Goal: Task Accomplishment & Management: Manage account settings

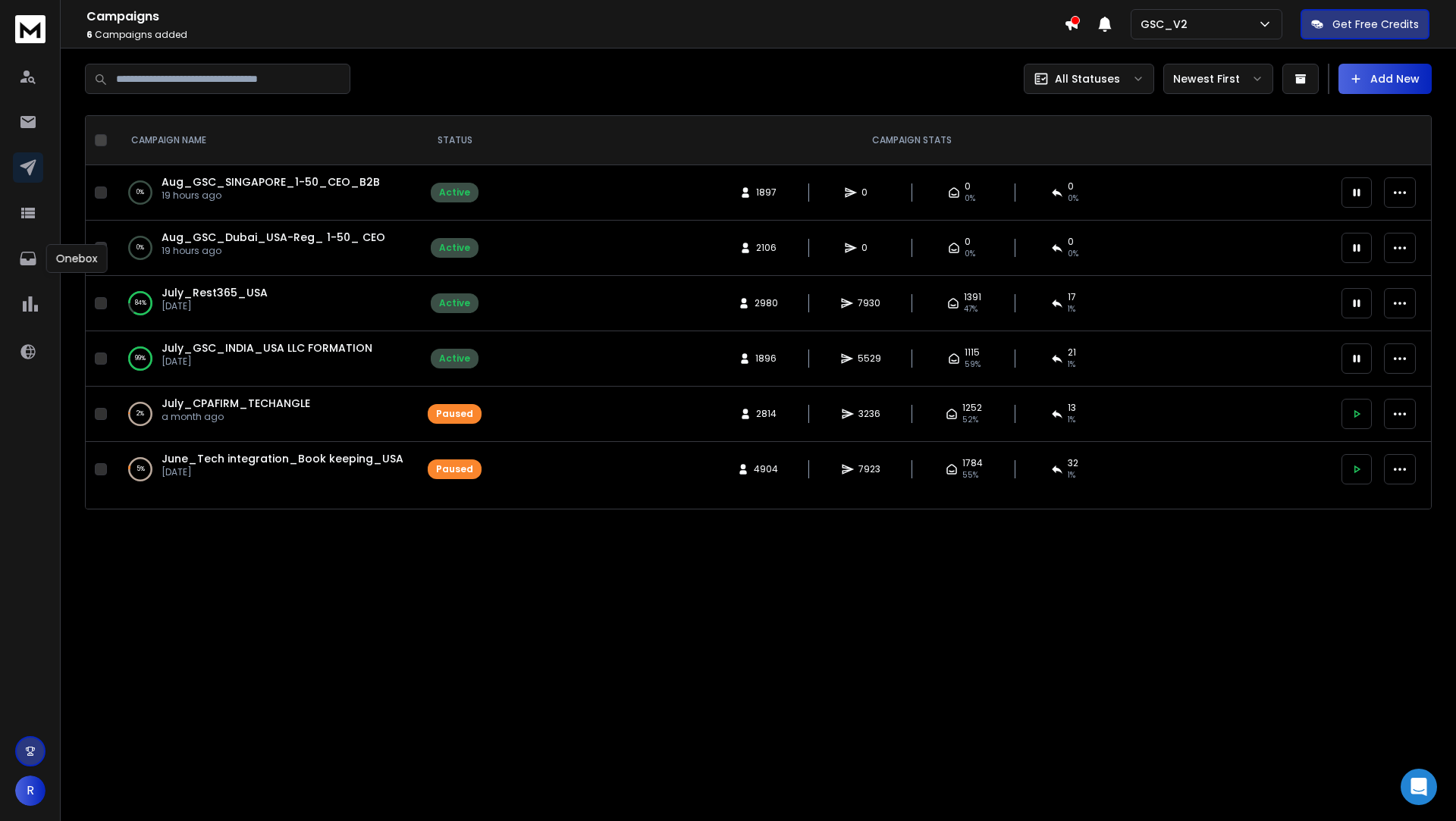
click at [23, 253] on icon at bounding box center [27, 258] width 18 height 18
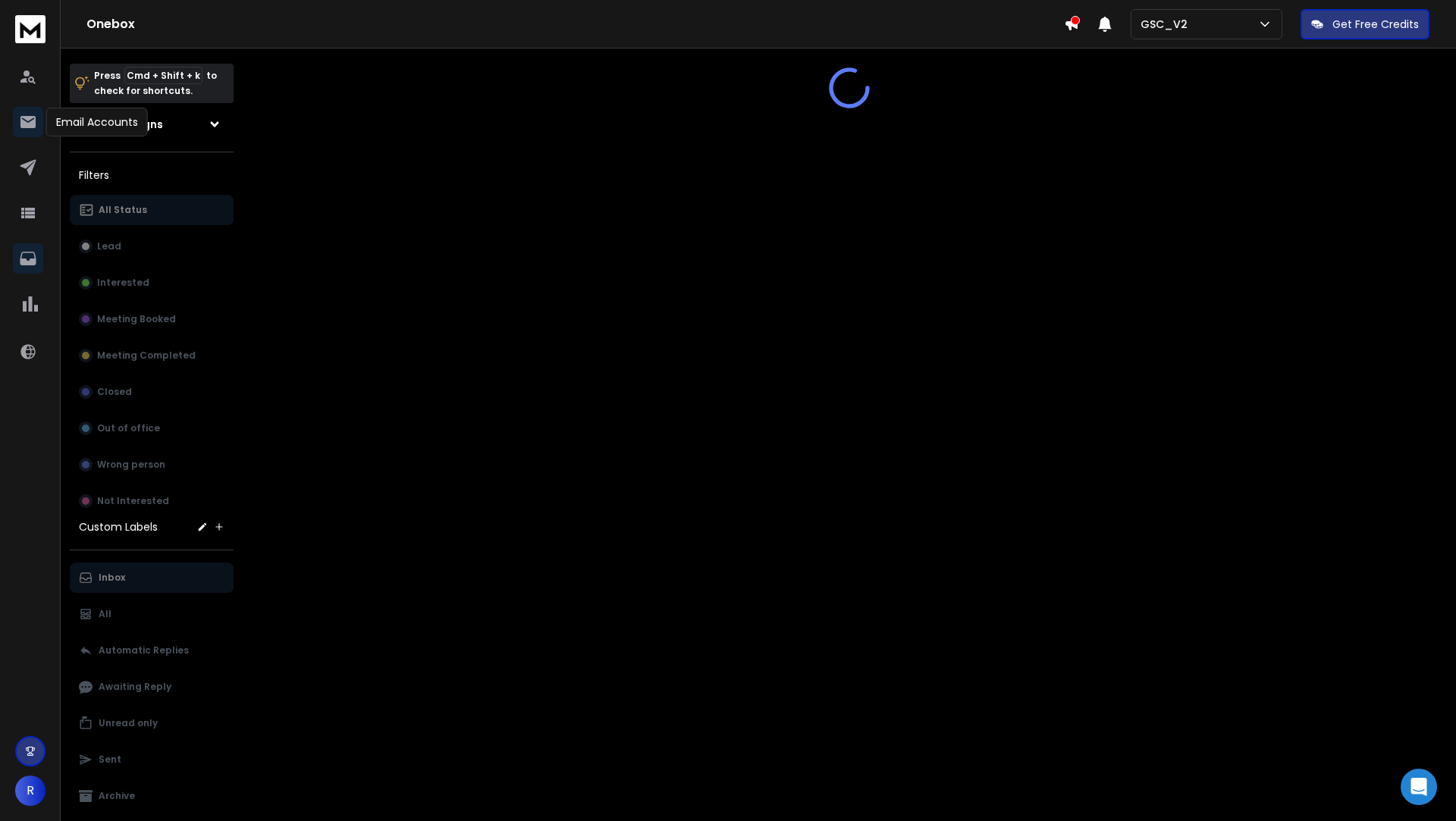
click at [35, 124] on icon at bounding box center [27, 122] width 15 height 12
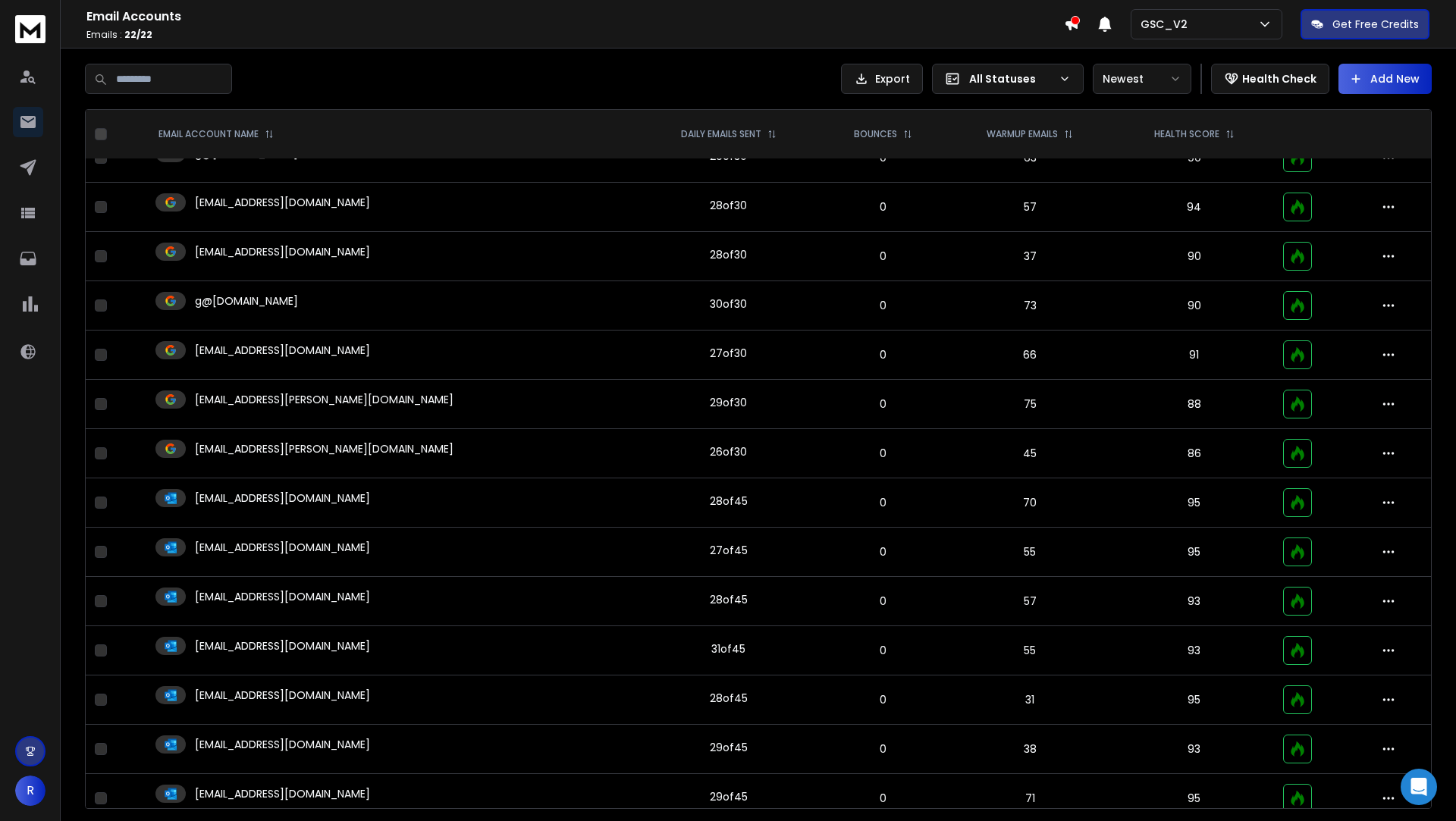
scroll to position [441, 0]
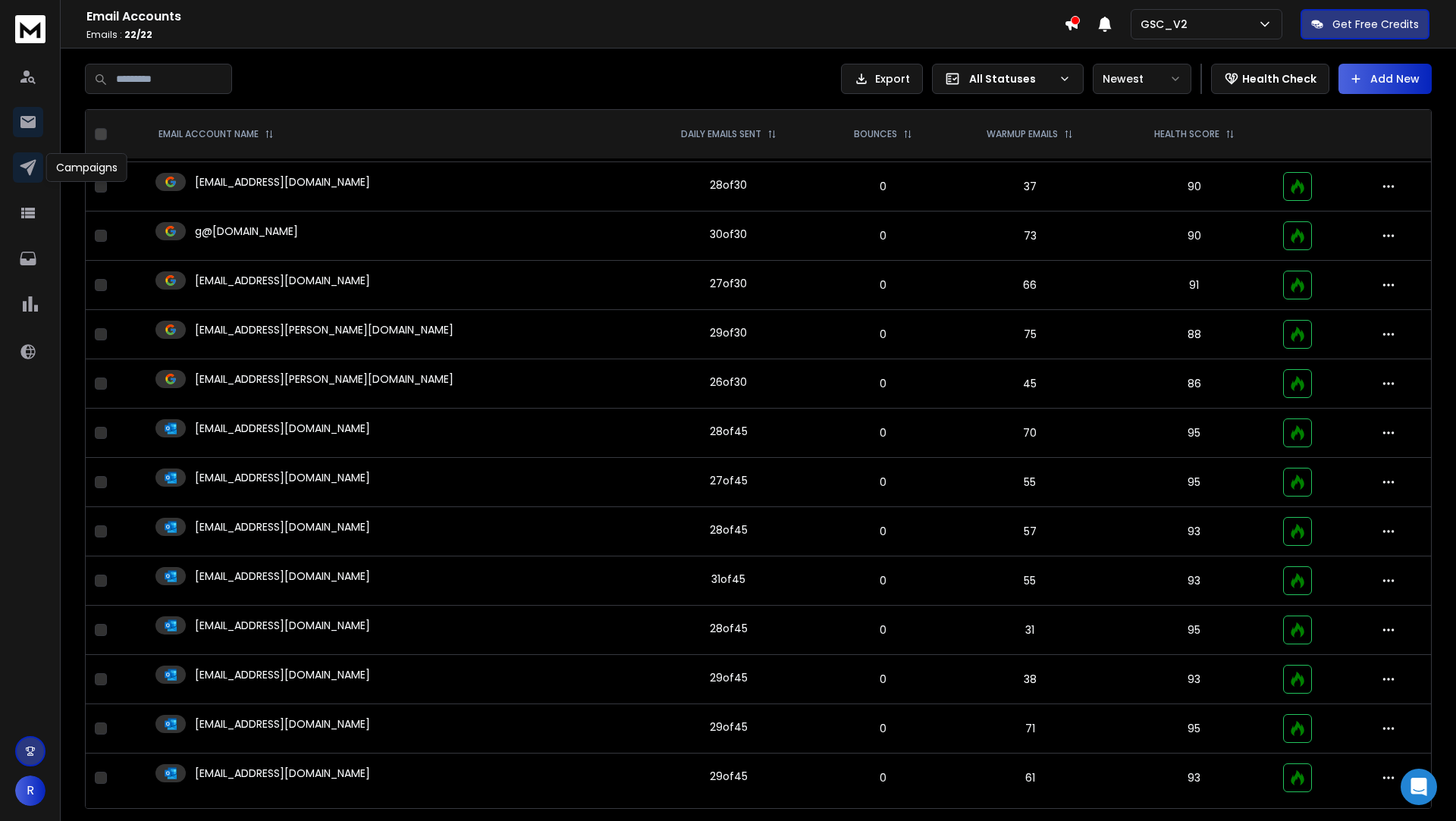
click at [35, 166] on icon at bounding box center [27, 167] width 18 height 18
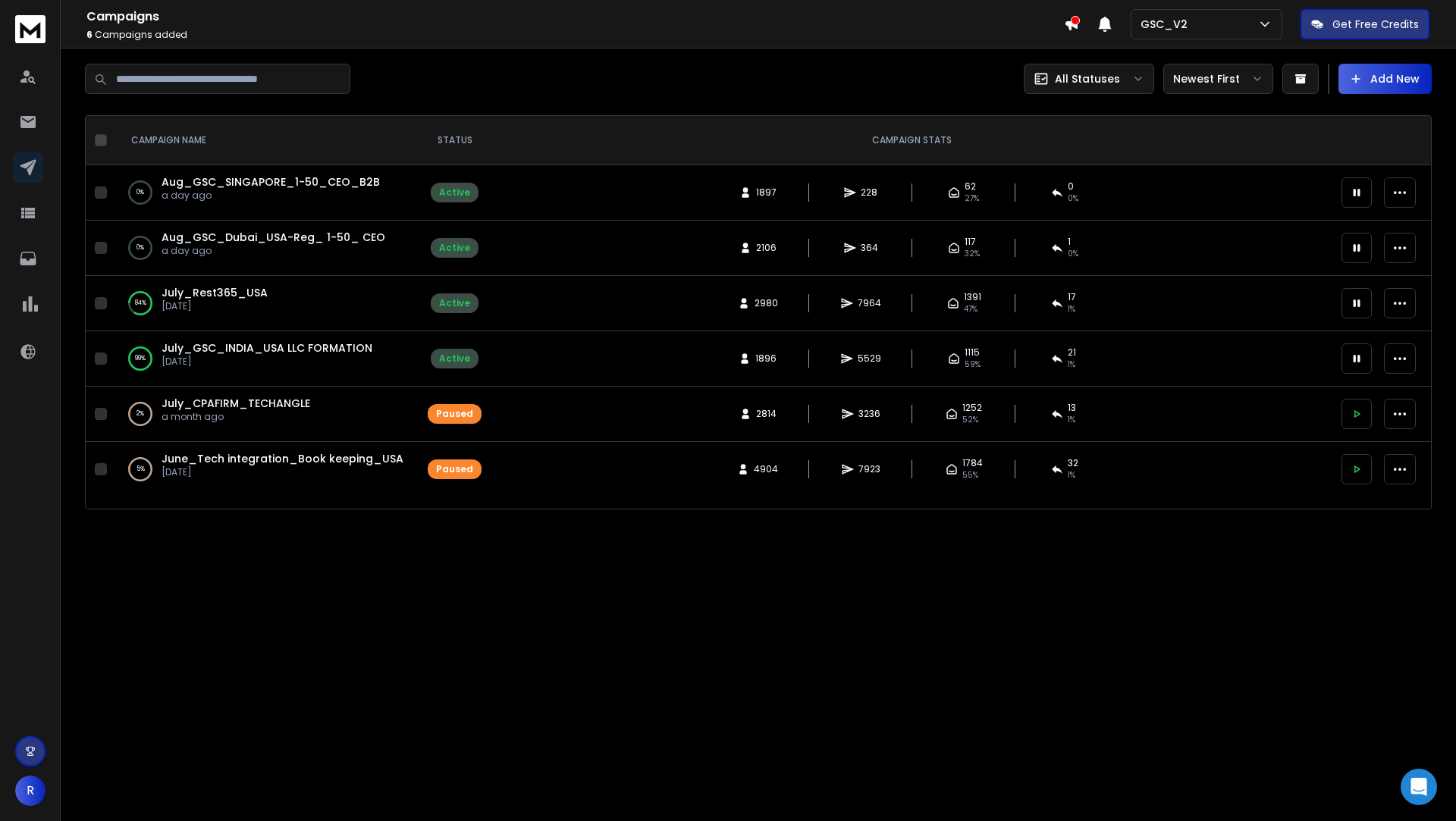
click at [320, 225] on td "0 % Aug_GSC_Dubai_USA-Reg_ 1-50_ CEO a day ago" at bounding box center [266, 248] width 306 height 55
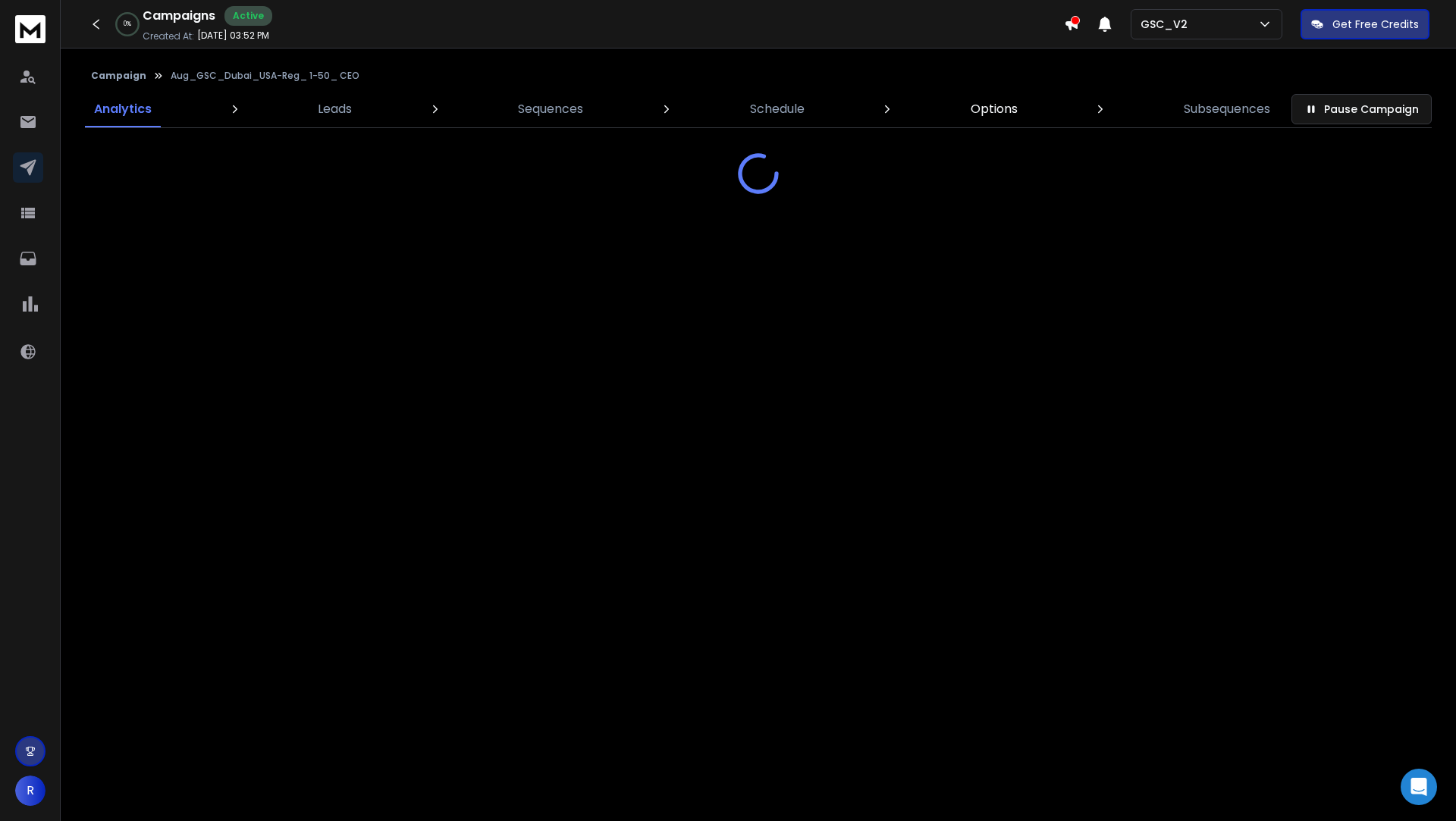
click at [989, 104] on p "Options" at bounding box center [994, 109] width 47 height 18
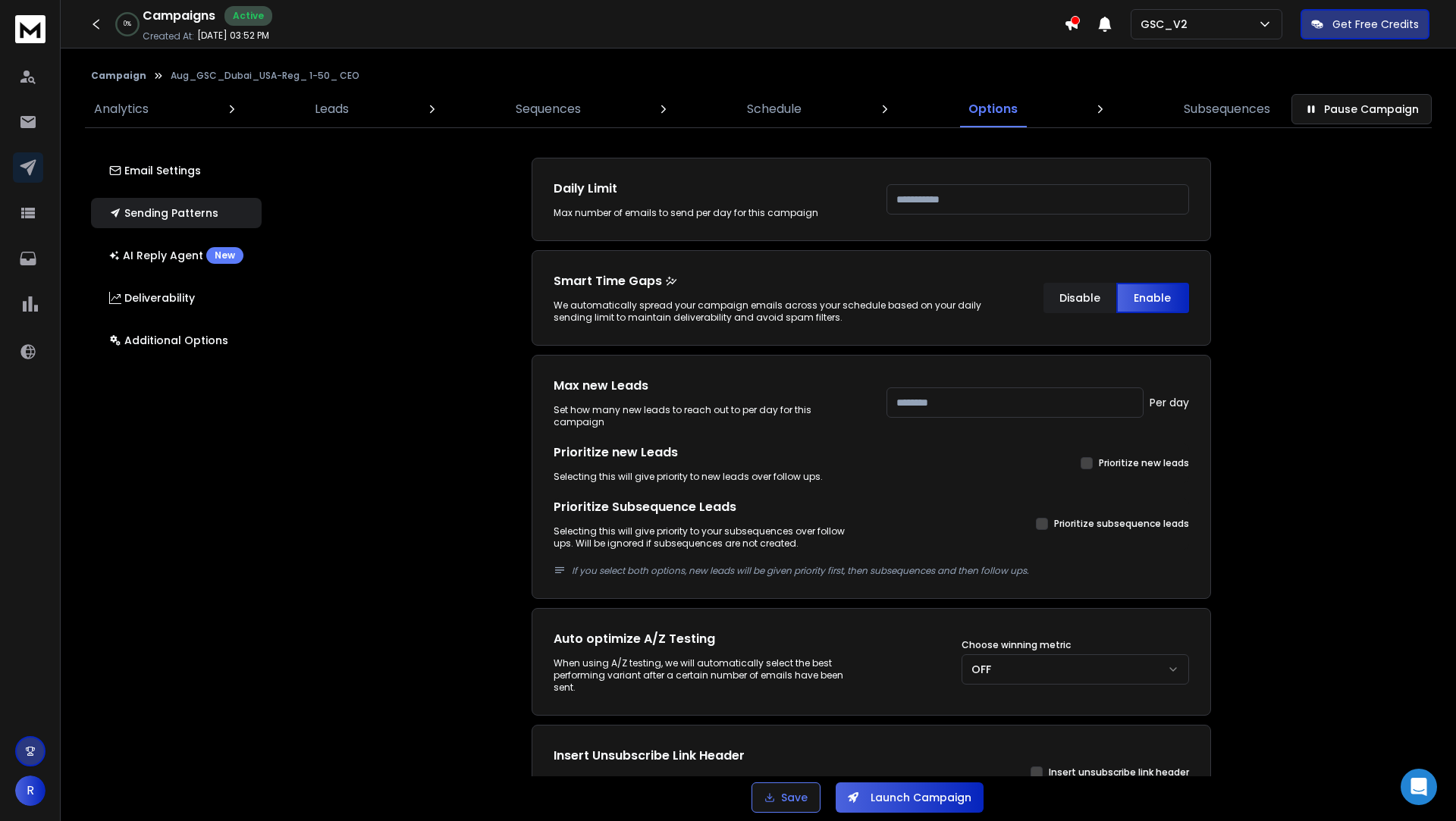
scroll to position [734, 0]
click at [102, 31] on button at bounding box center [96, 24] width 20 height 30
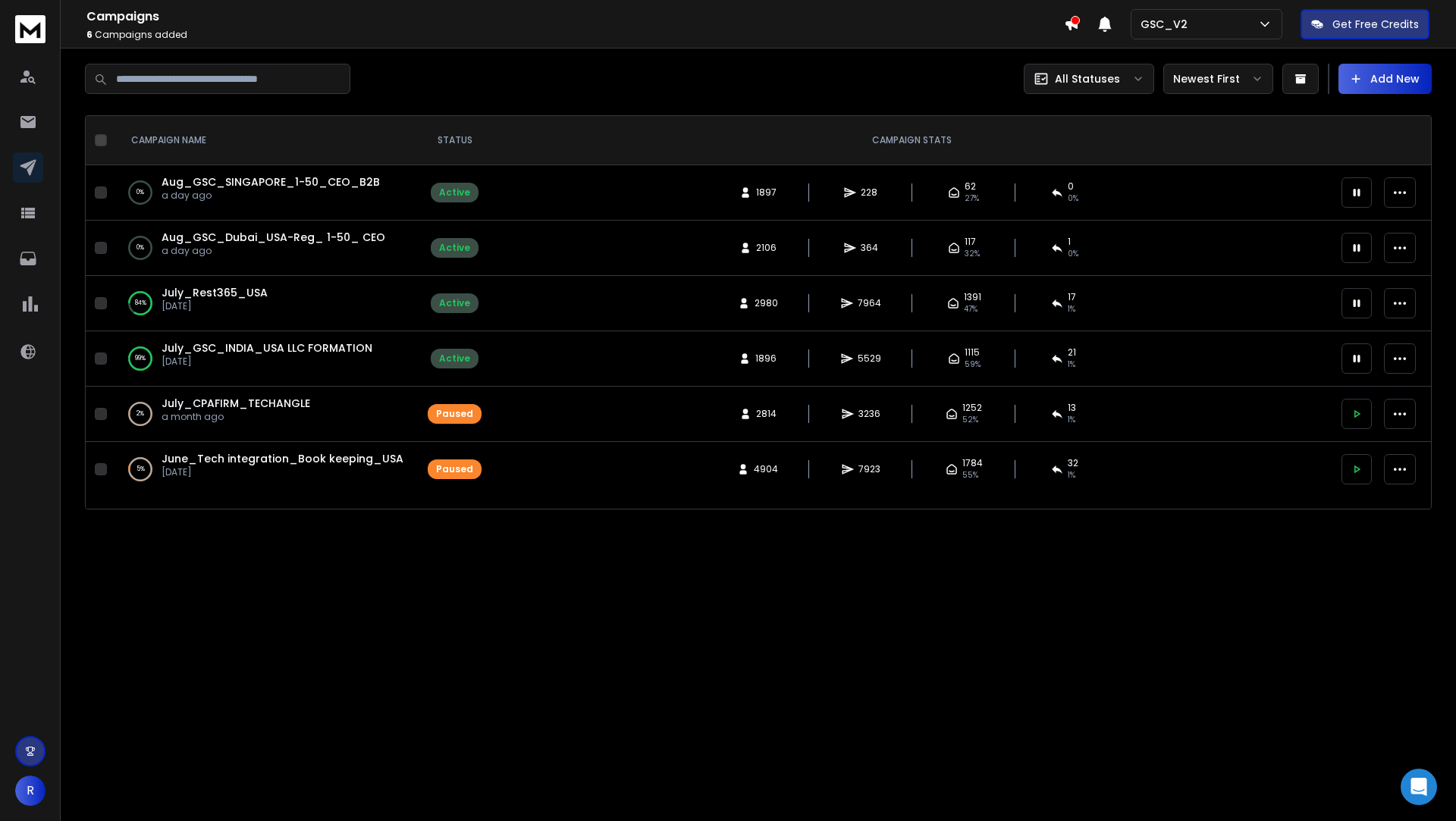
click at [207, 190] on p "a day ago" at bounding box center [270, 196] width 218 height 12
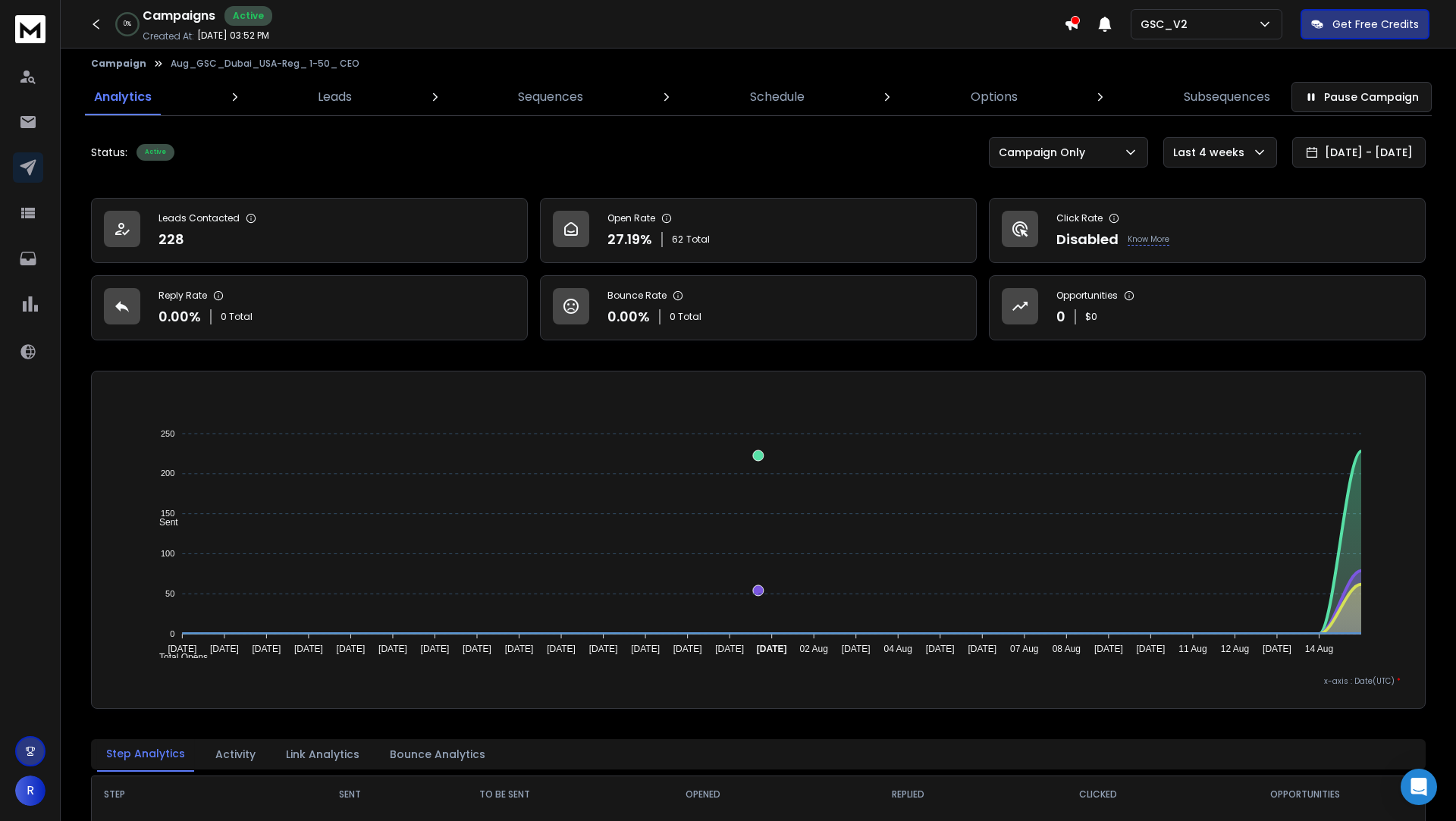
scroll to position [11, 0]
click at [993, 119] on div "Campaign Aug_GSC_Dubai_USA-Reg_ 1-50_ CEO Analytics Leads Sequences Schedule Op…" at bounding box center [759, 487] width 1347 height 868
click at [995, 86] on link "Options" at bounding box center [994, 98] width 65 height 37
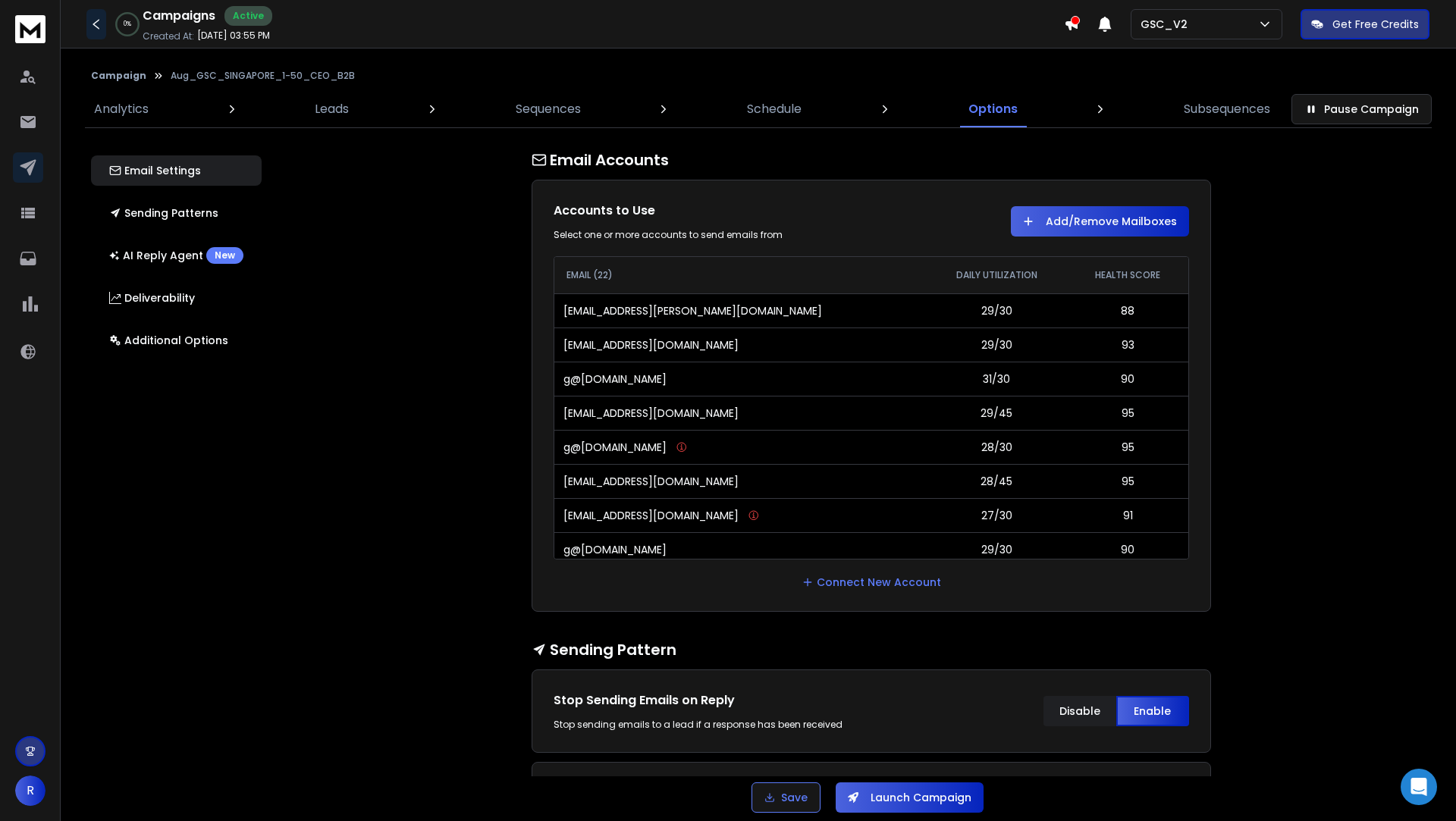
click at [100, 29] on icon at bounding box center [96, 23] width 13 height 13
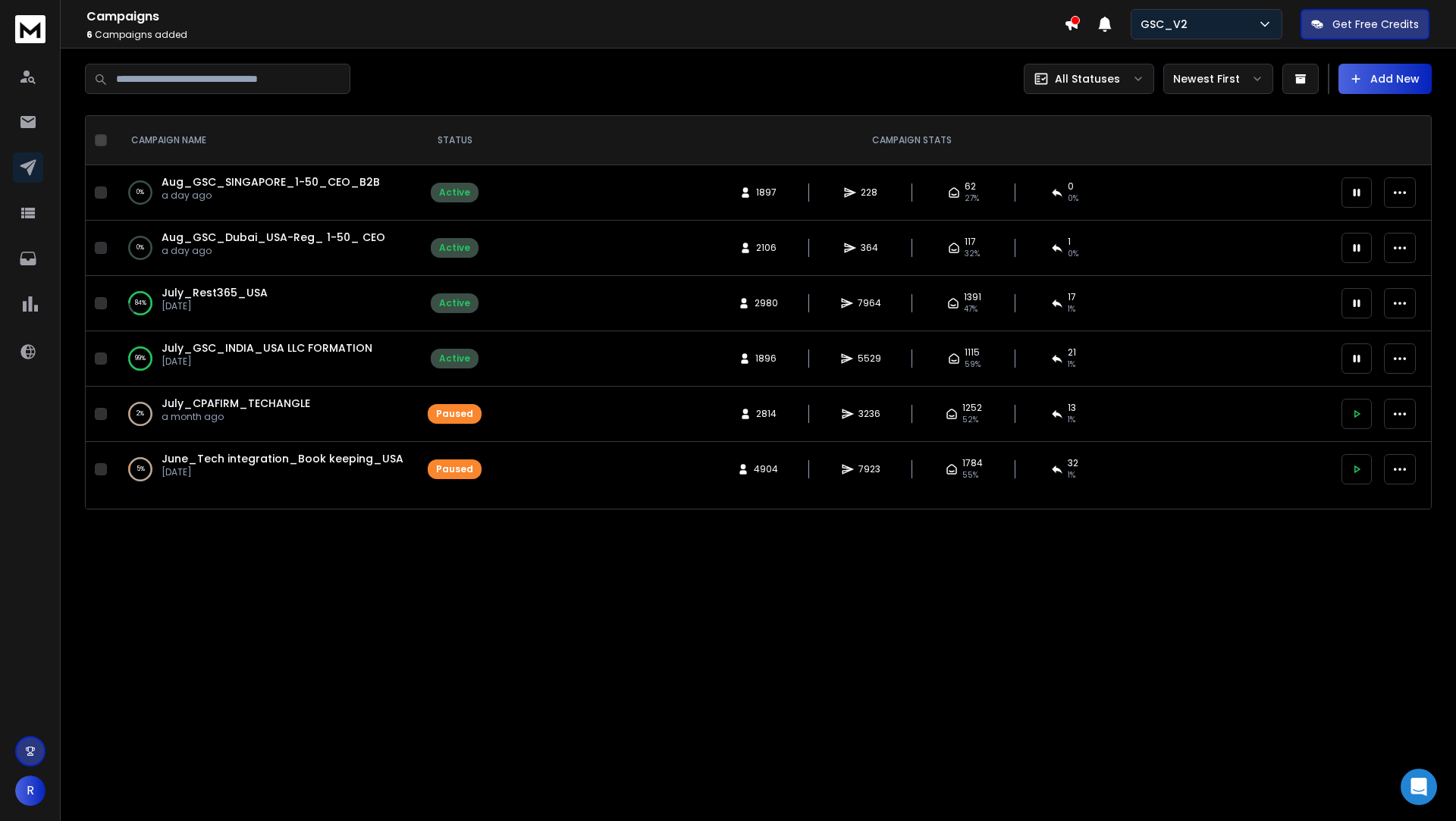
click at [1157, 16] on p "GSC_V2" at bounding box center [1168, 23] width 53 height 15
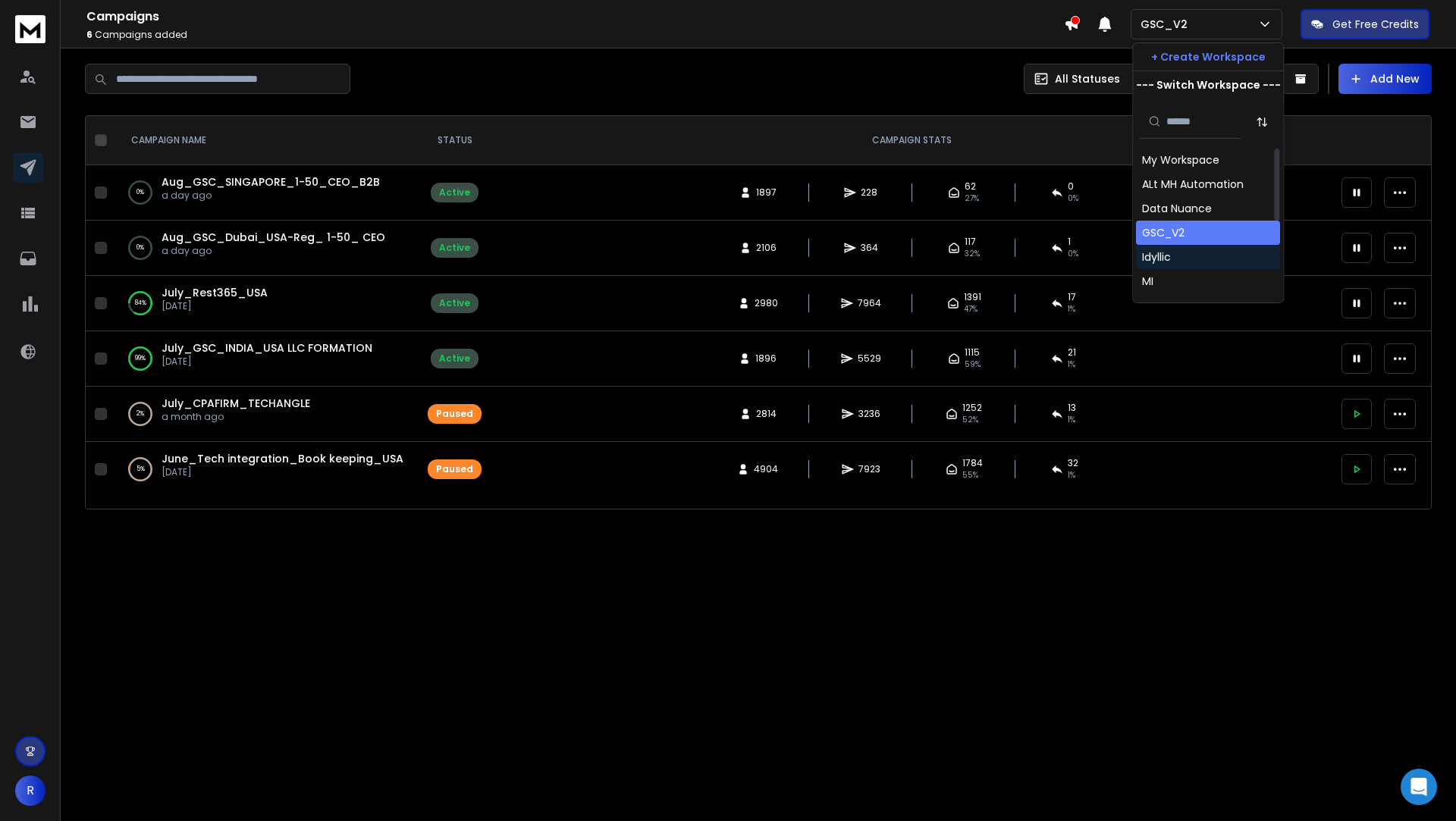
click at [1186, 253] on div "Idyllic" at bounding box center [1208, 256] width 144 height 24
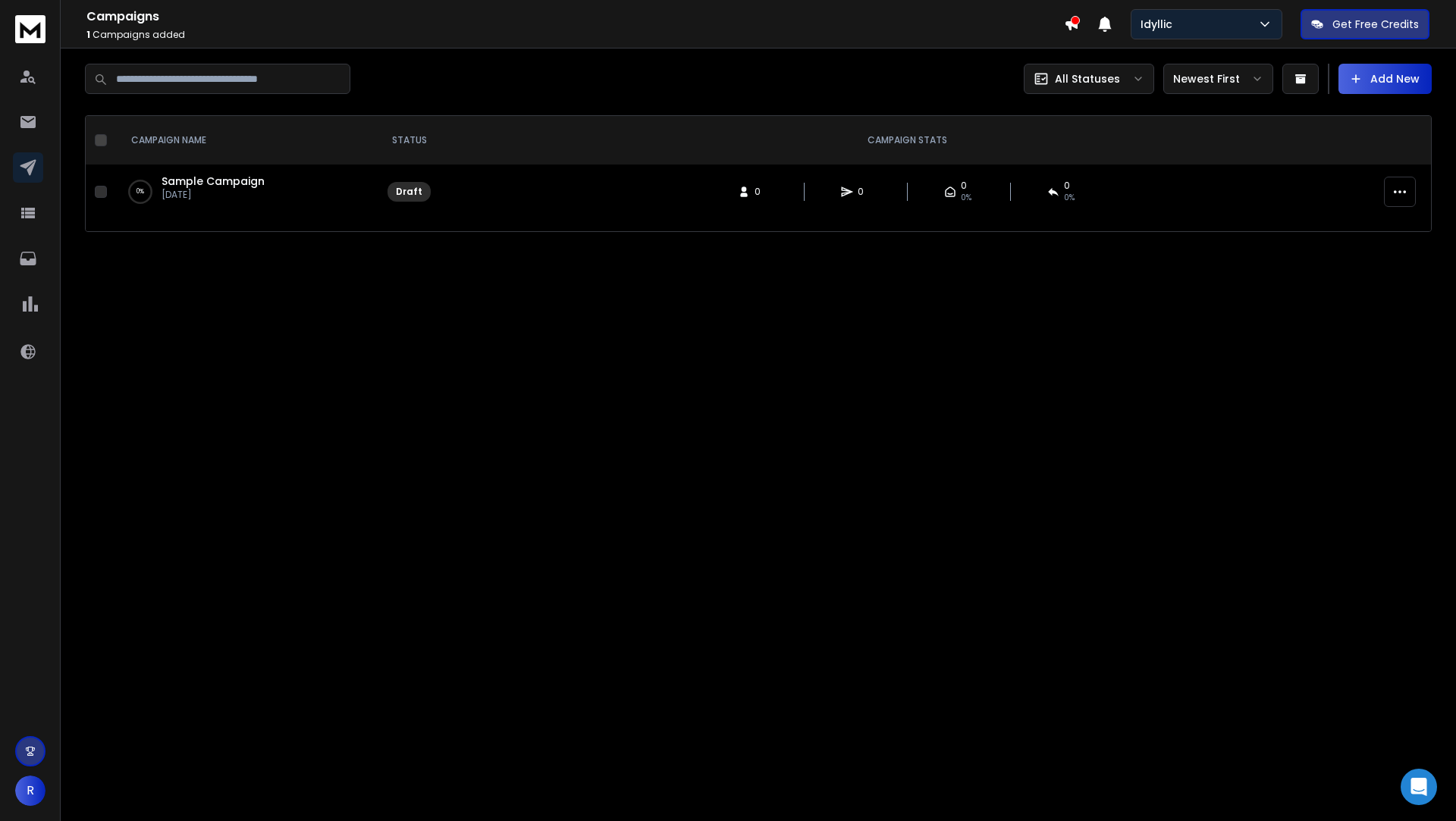
click at [1229, 27] on div "Idyllic" at bounding box center [1207, 23] width 132 height 15
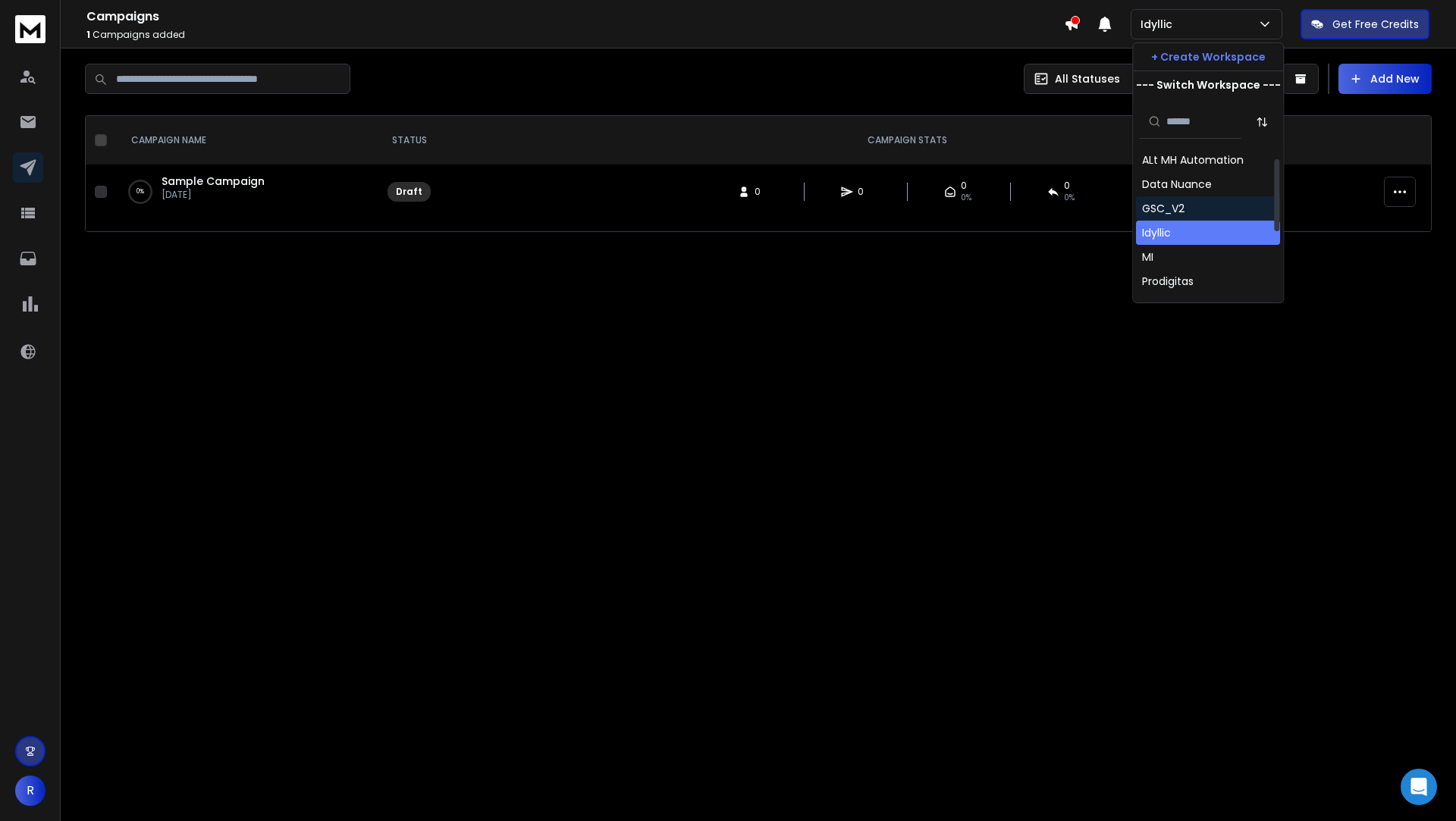
scroll to position [35, 0]
click at [1219, 238] on div "MI" at bounding box center [1208, 246] width 144 height 24
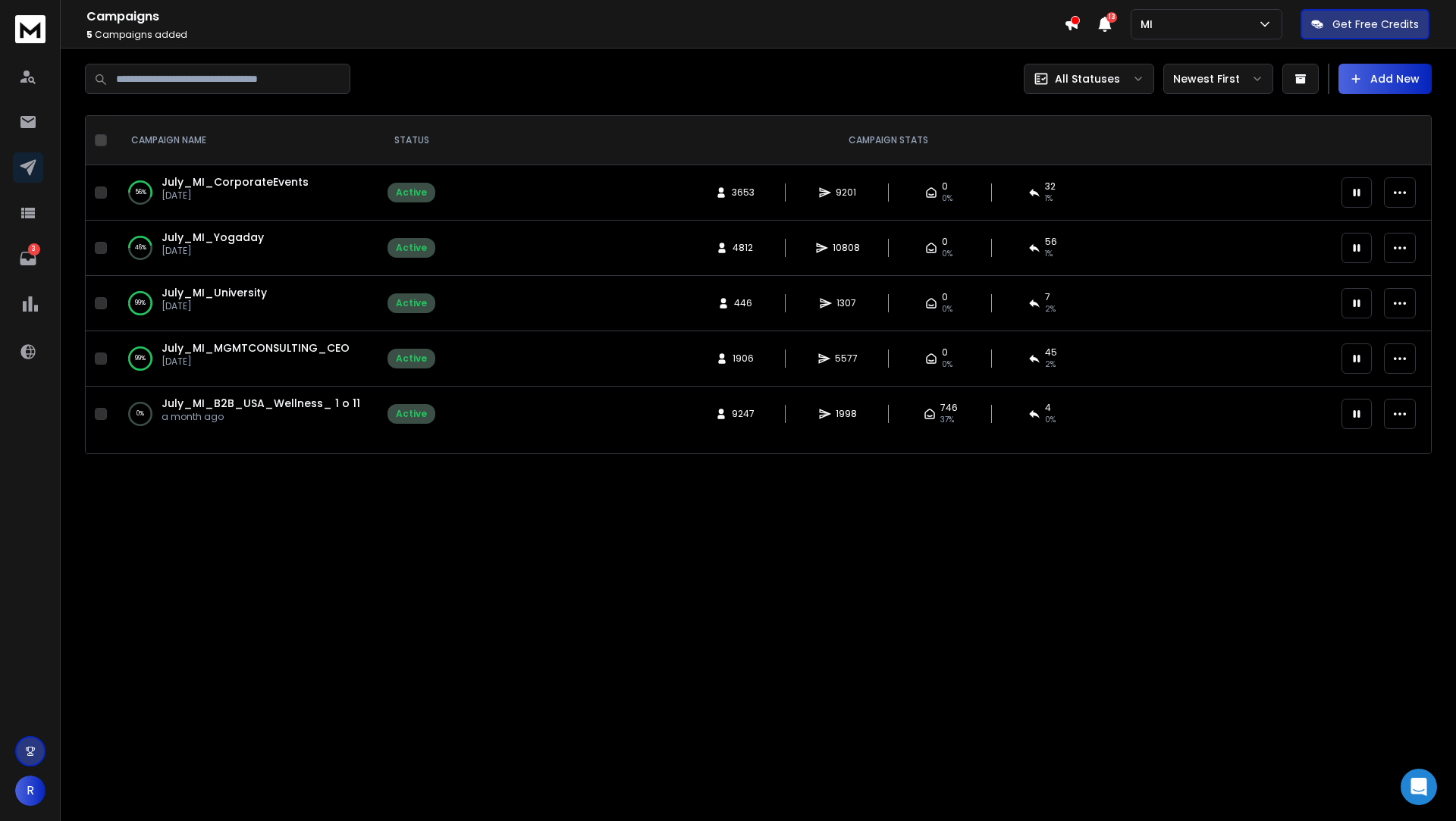
click at [1273, 40] on div "Campaigns 5 Campaigns added 13 MI Get Free Credits" at bounding box center [728, 24] width 1456 height 48
click at [1270, 25] on icon "button" at bounding box center [1265, 23] width 15 height 15
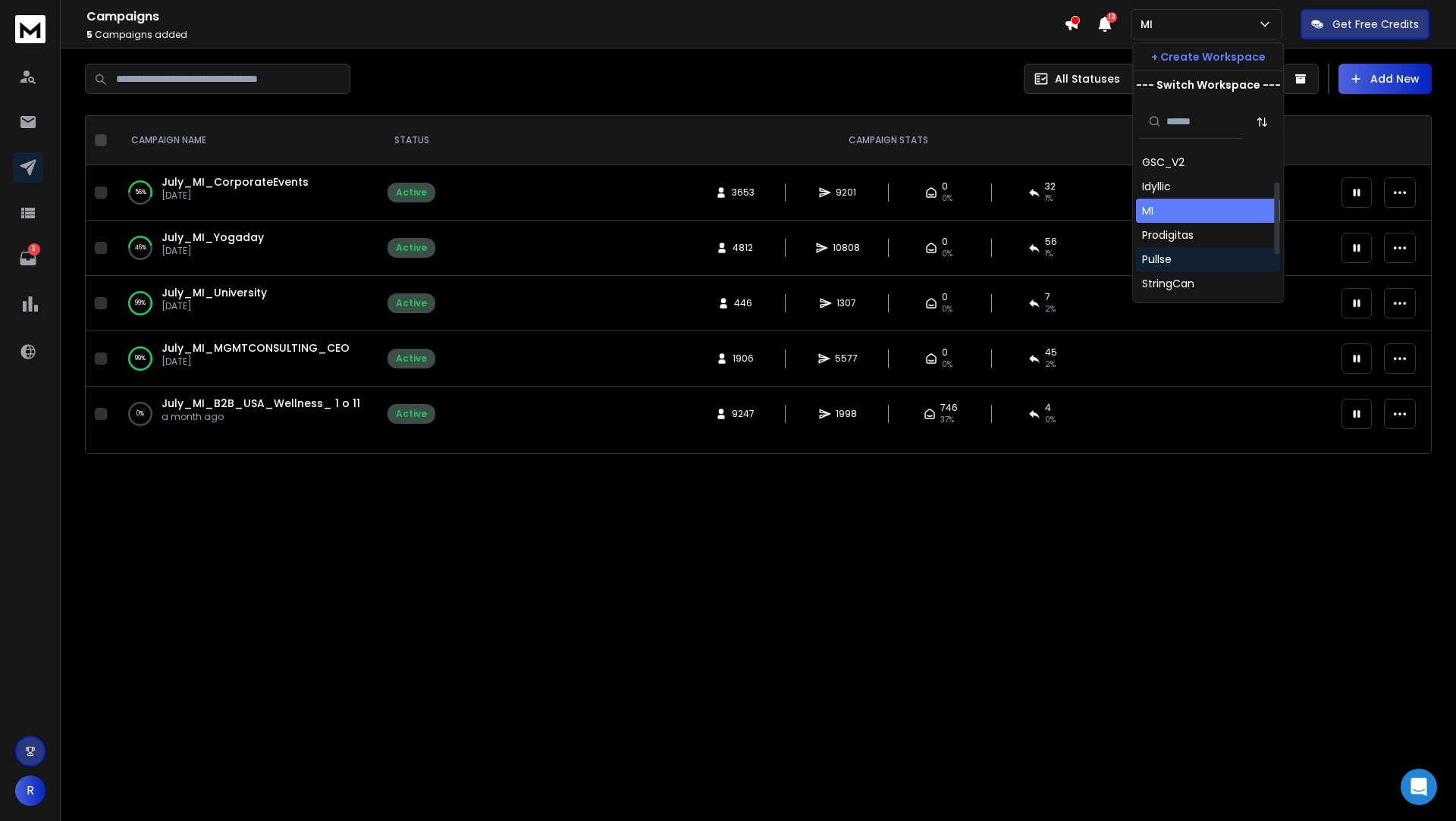
scroll to position [68, 0]
click at [1204, 251] on div "Pullse" at bounding box center [1208, 261] width 144 height 24
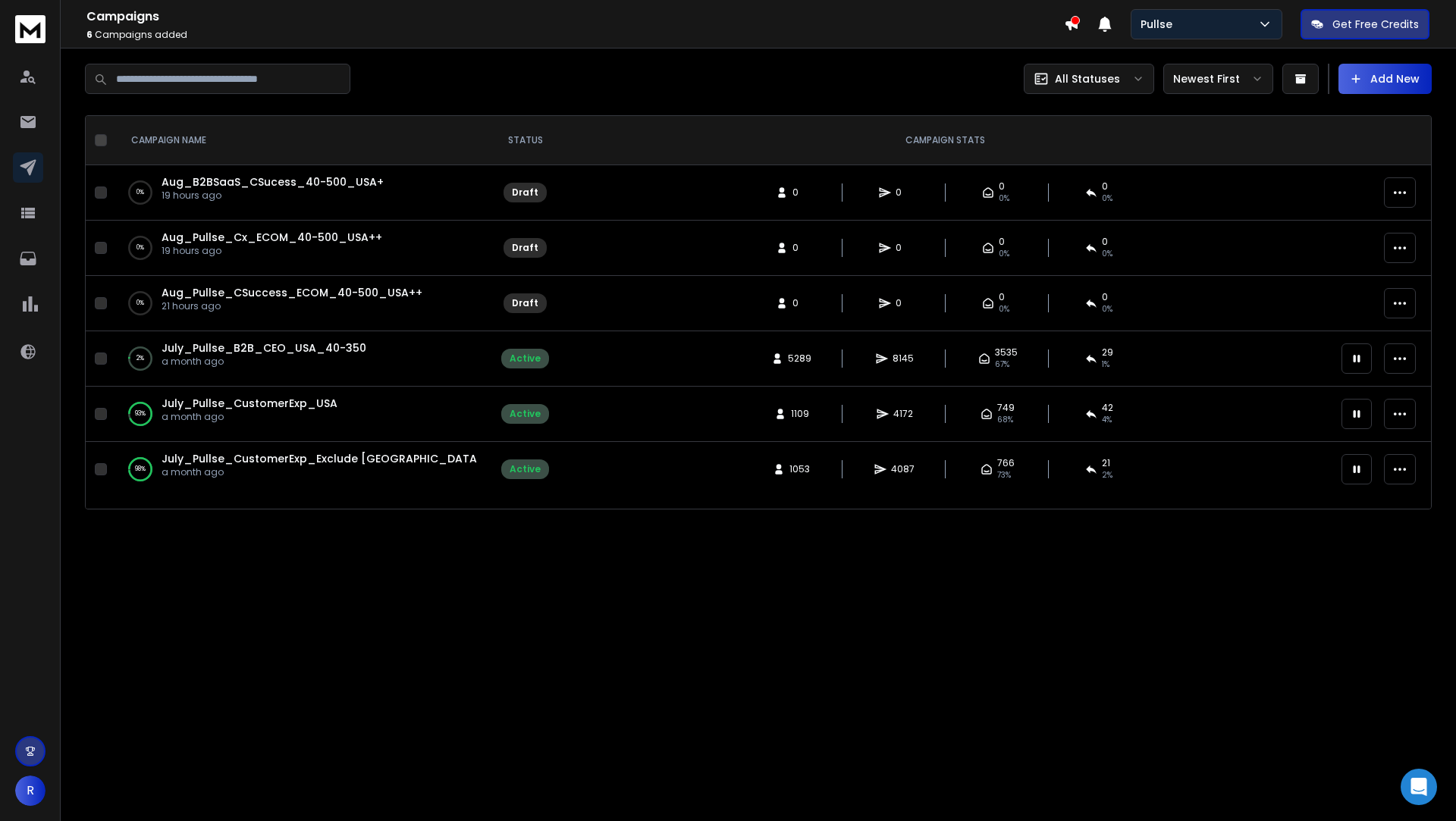
click at [1282, 35] on button "Pullse" at bounding box center [1207, 24] width 152 height 30
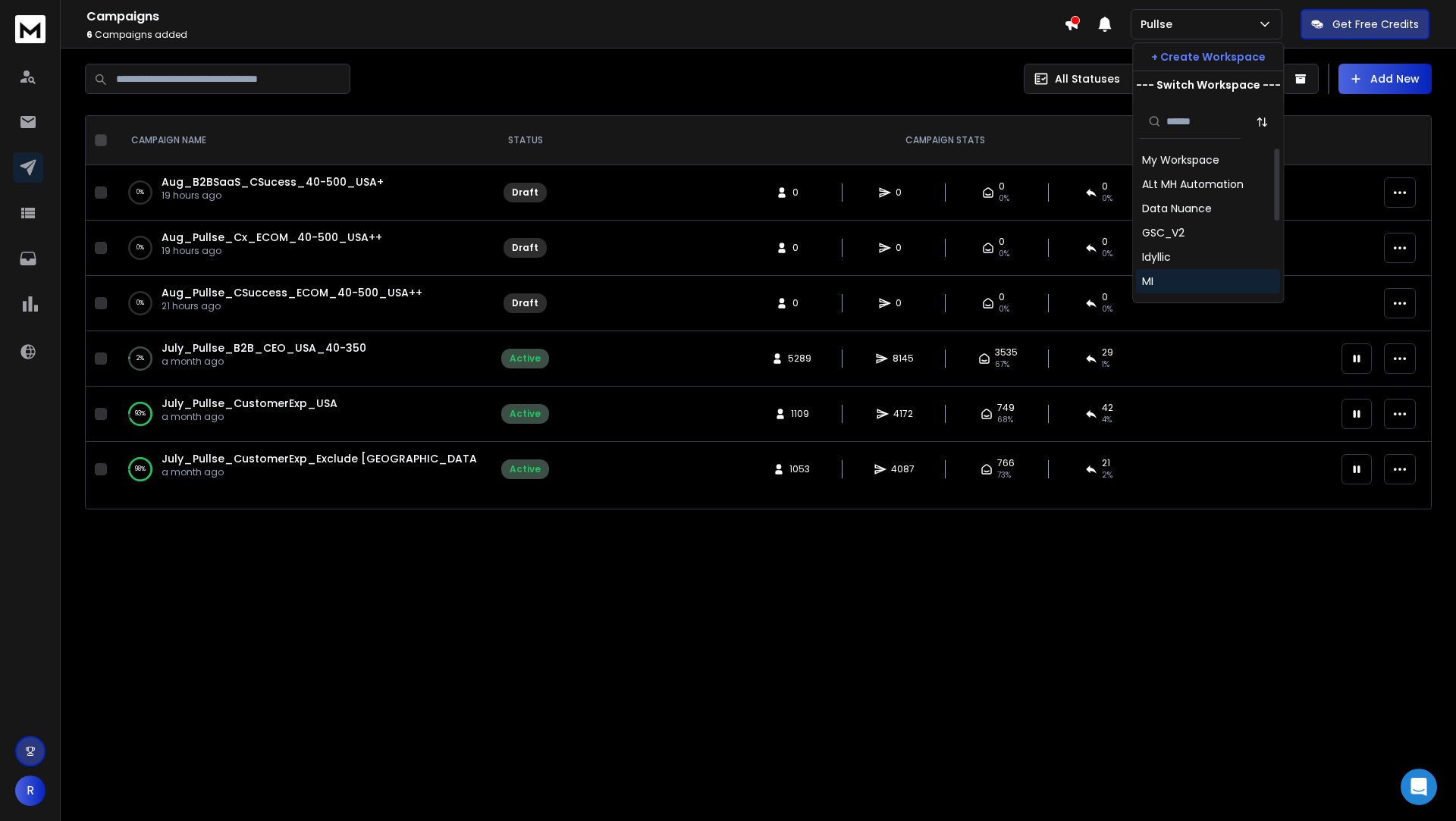
scroll to position [164, 0]
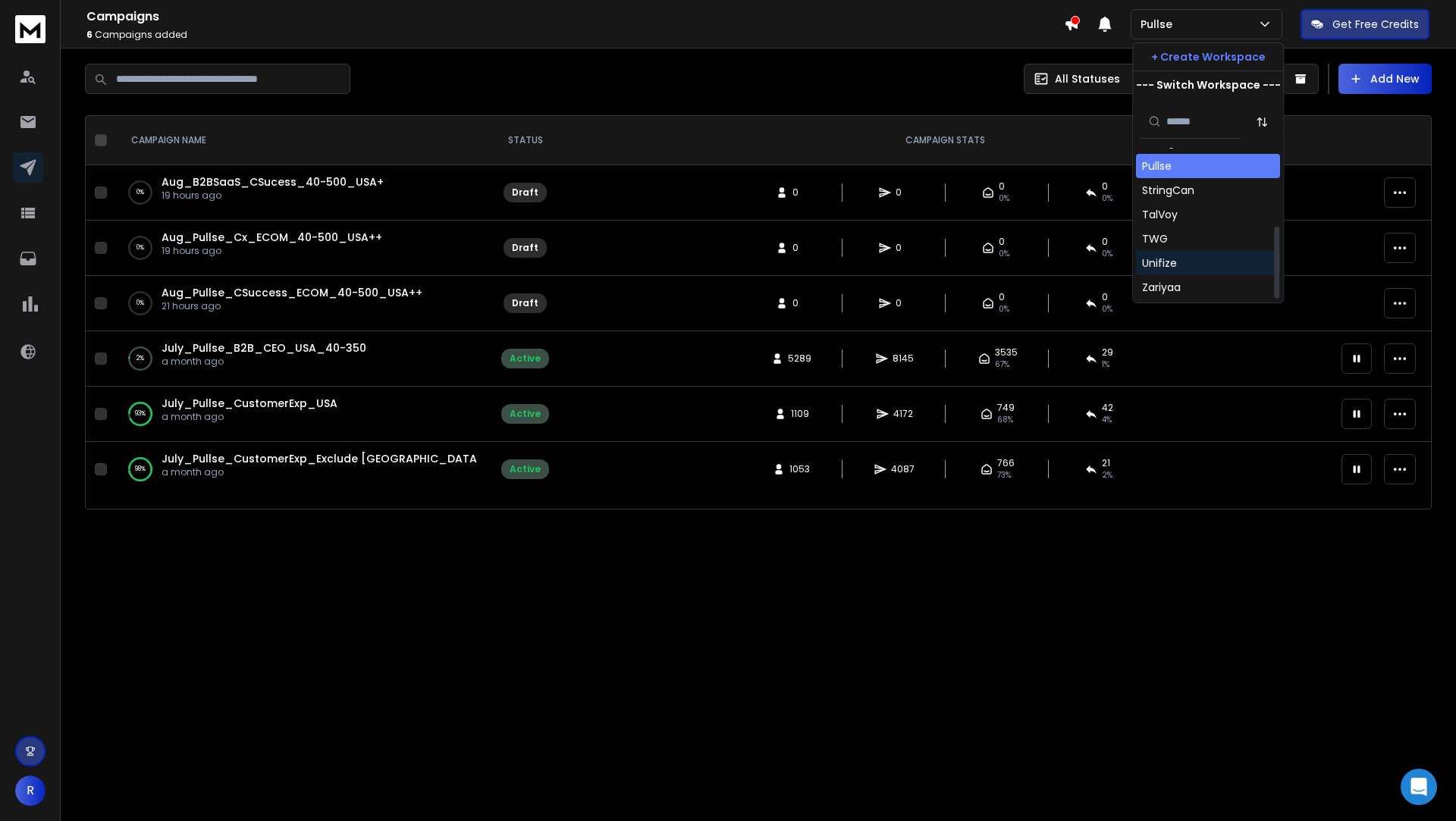
click at [1218, 270] on div "Unifize" at bounding box center [1208, 262] width 144 height 24
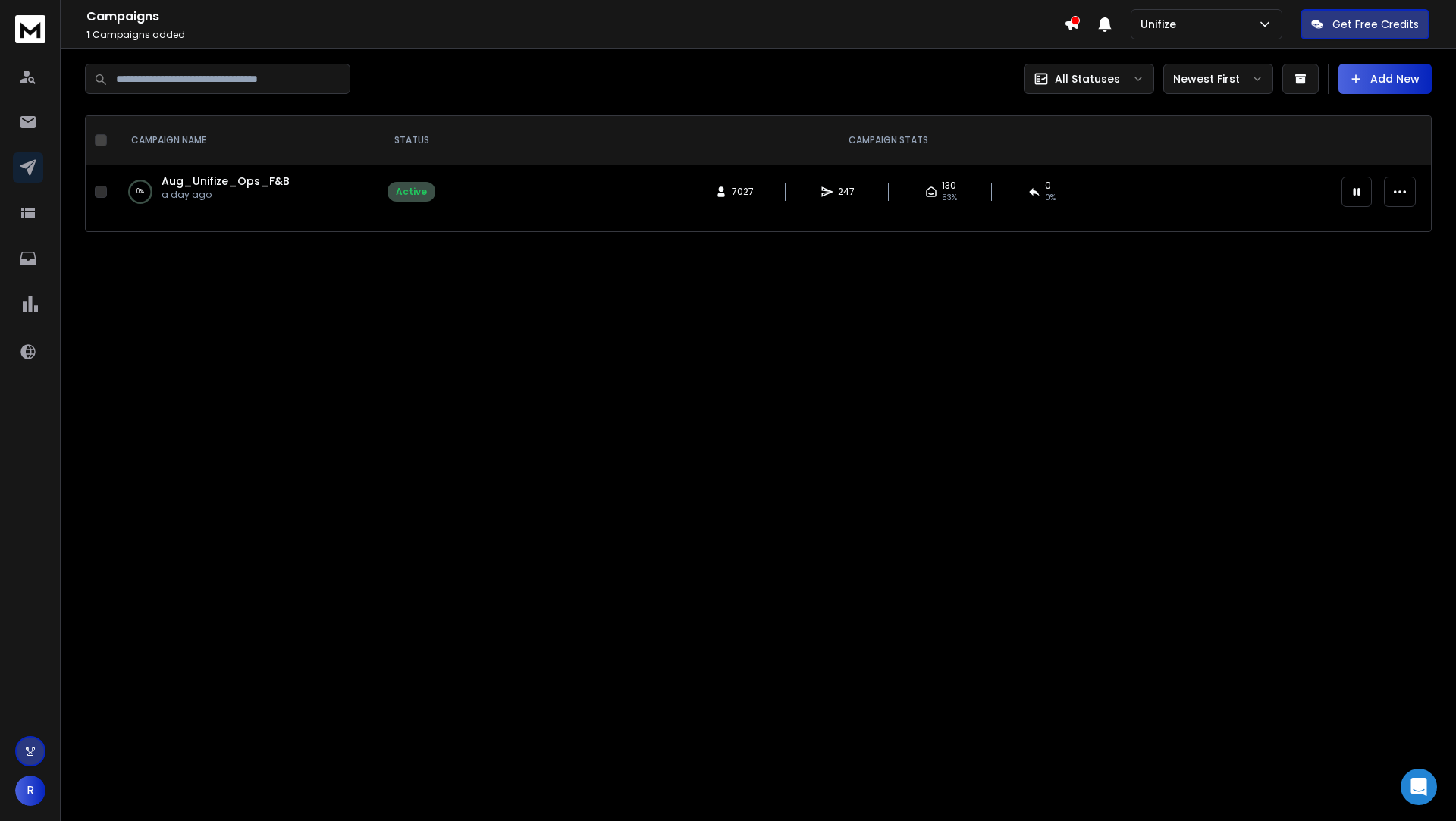
click at [299, 191] on div "0 % Aug_Unifize_Ops_F&B a day ago" at bounding box center [245, 191] width 235 height 37
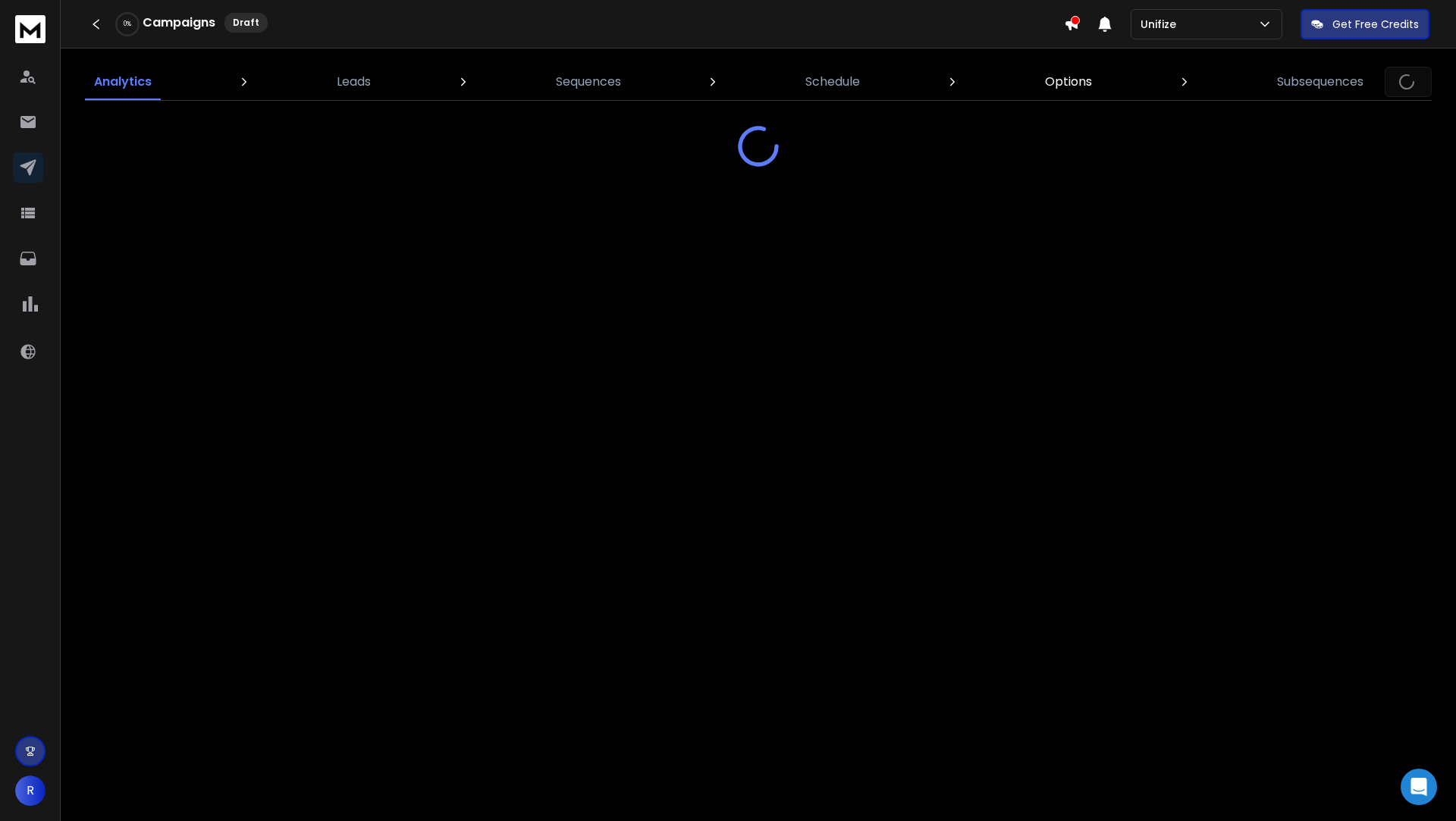
click at [1061, 94] on link "Options" at bounding box center [1068, 82] width 65 height 37
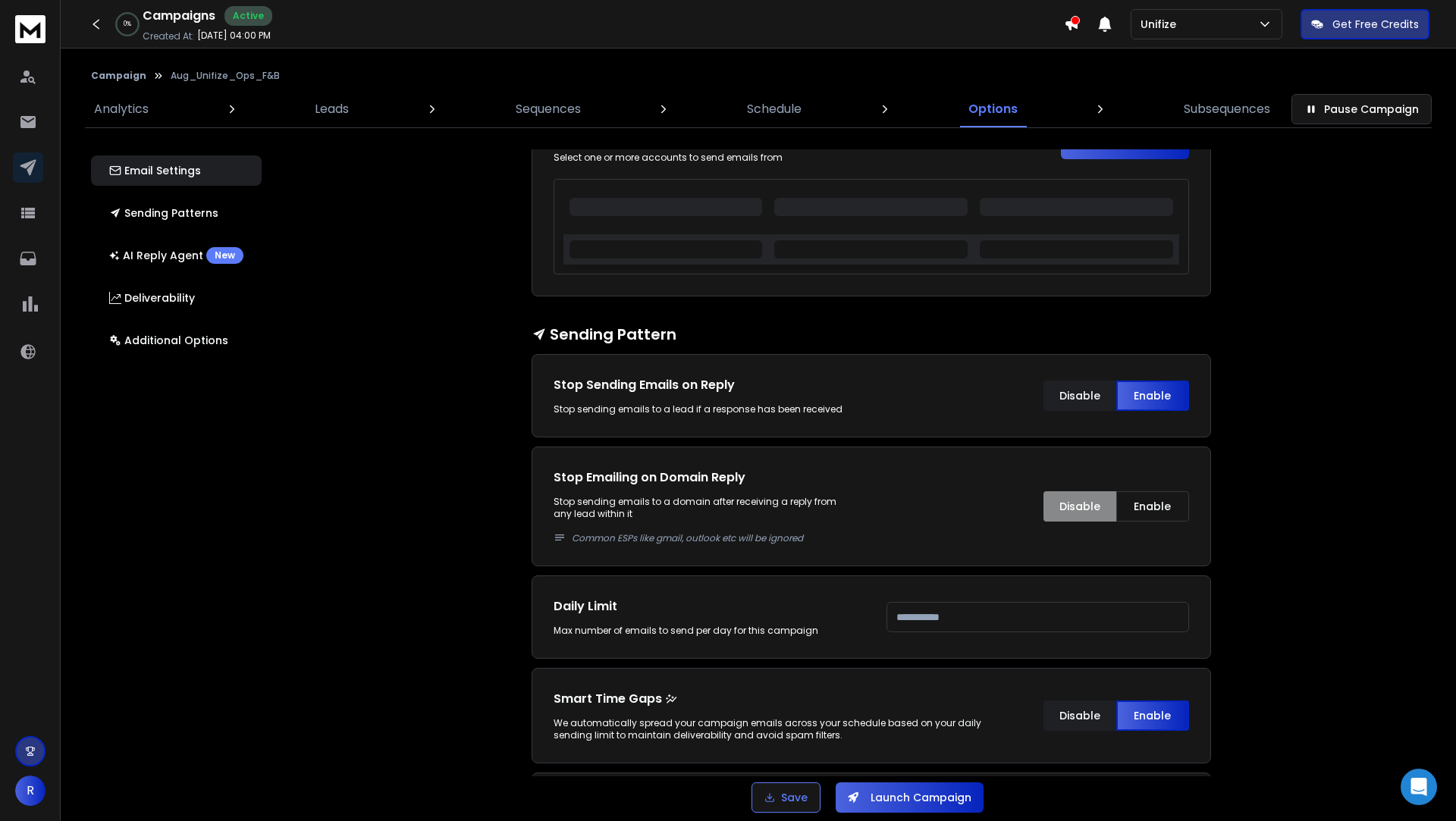
scroll to position [128, 0]
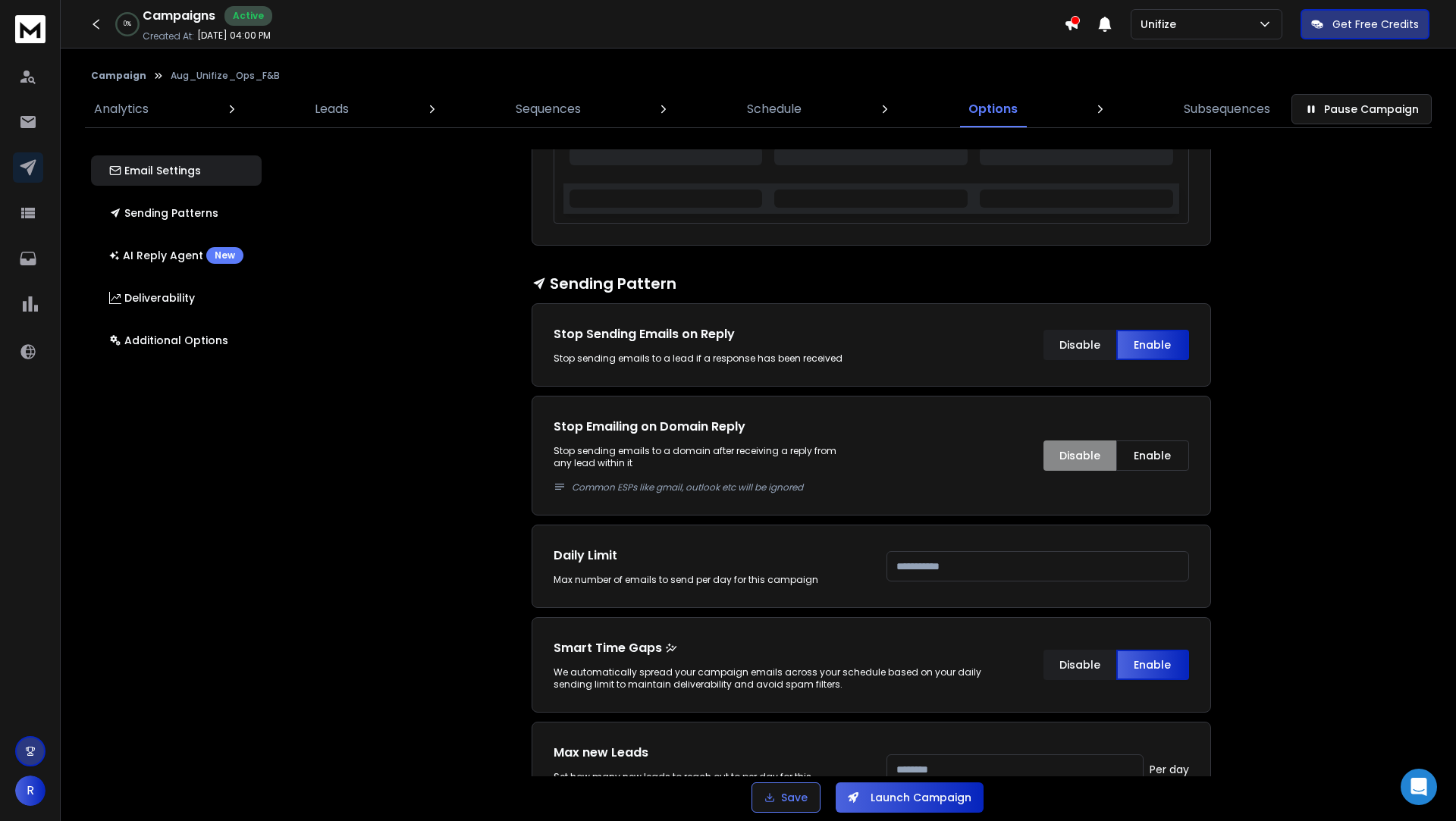
click at [1085, 571] on input "***" at bounding box center [1037, 566] width 302 height 30
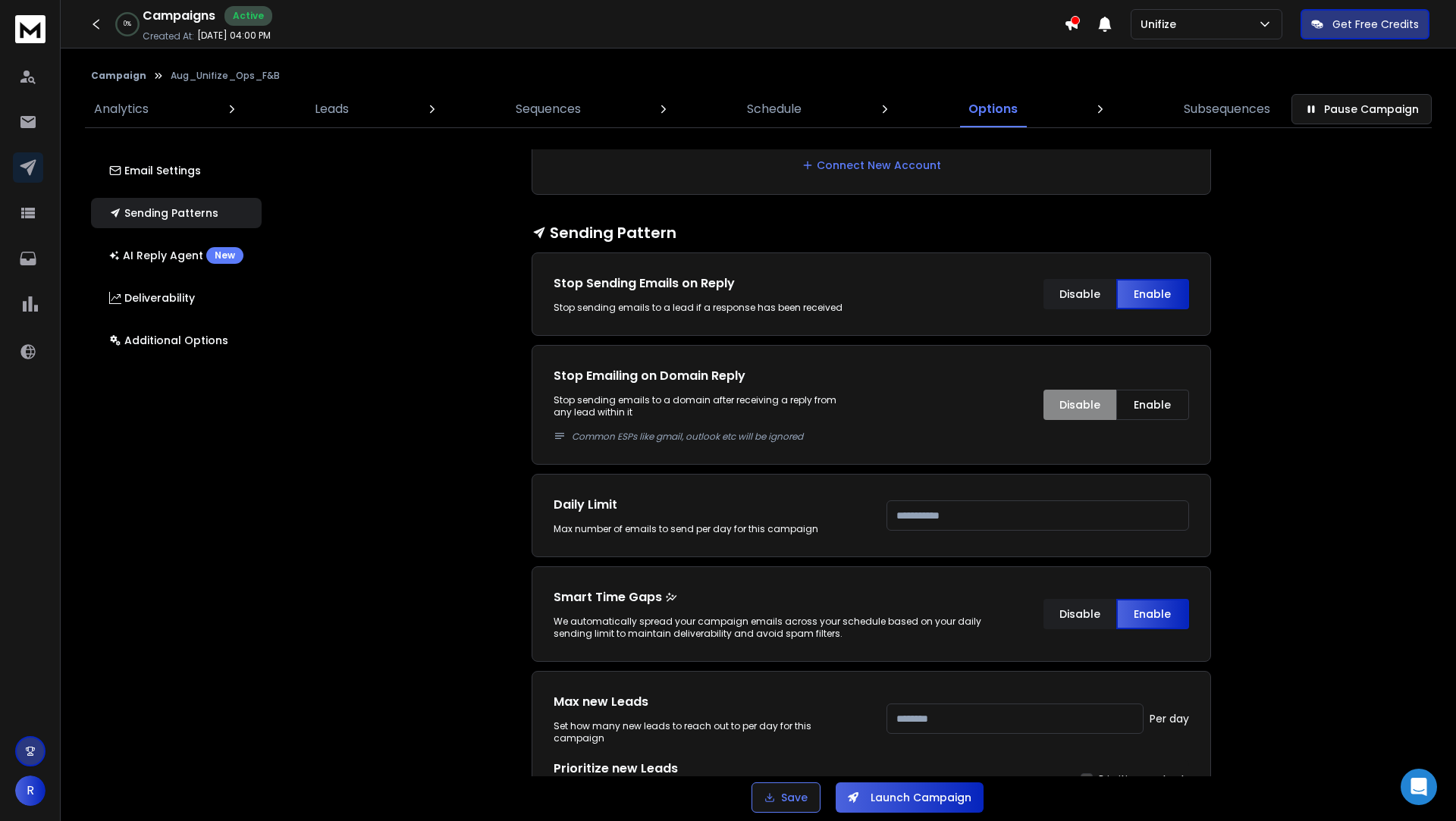
scroll to position [459, 0]
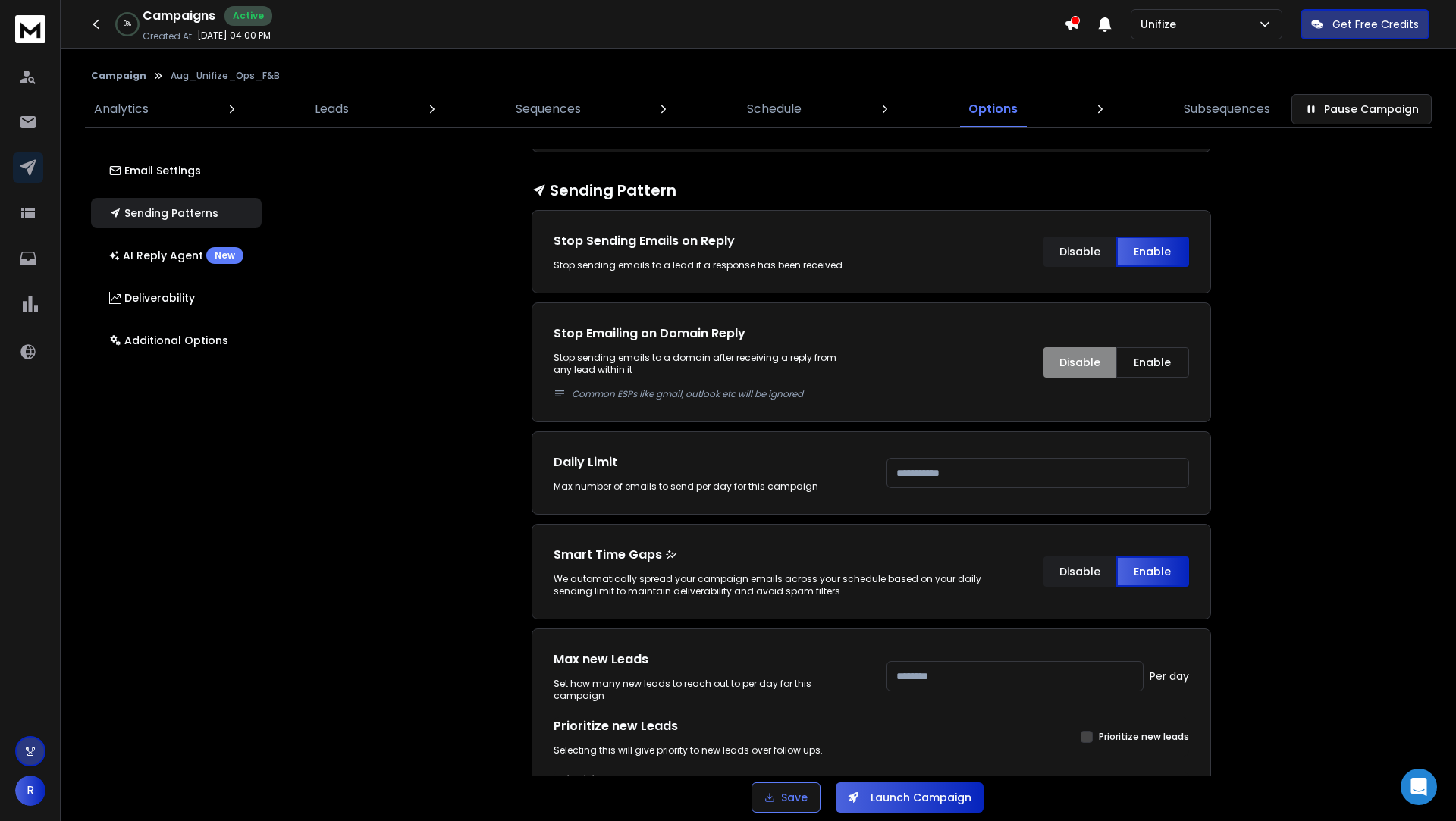
type input "****"
click at [960, 684] on input "***" at bounding box center [1014, 676] width 257 height 30
type input "****"
click at [756, 801] on button "Save" at bounding box center [786, 798] width 69 height 30
click at [98, 18] on icon at bounding box center [96, 23] width 13 height 13
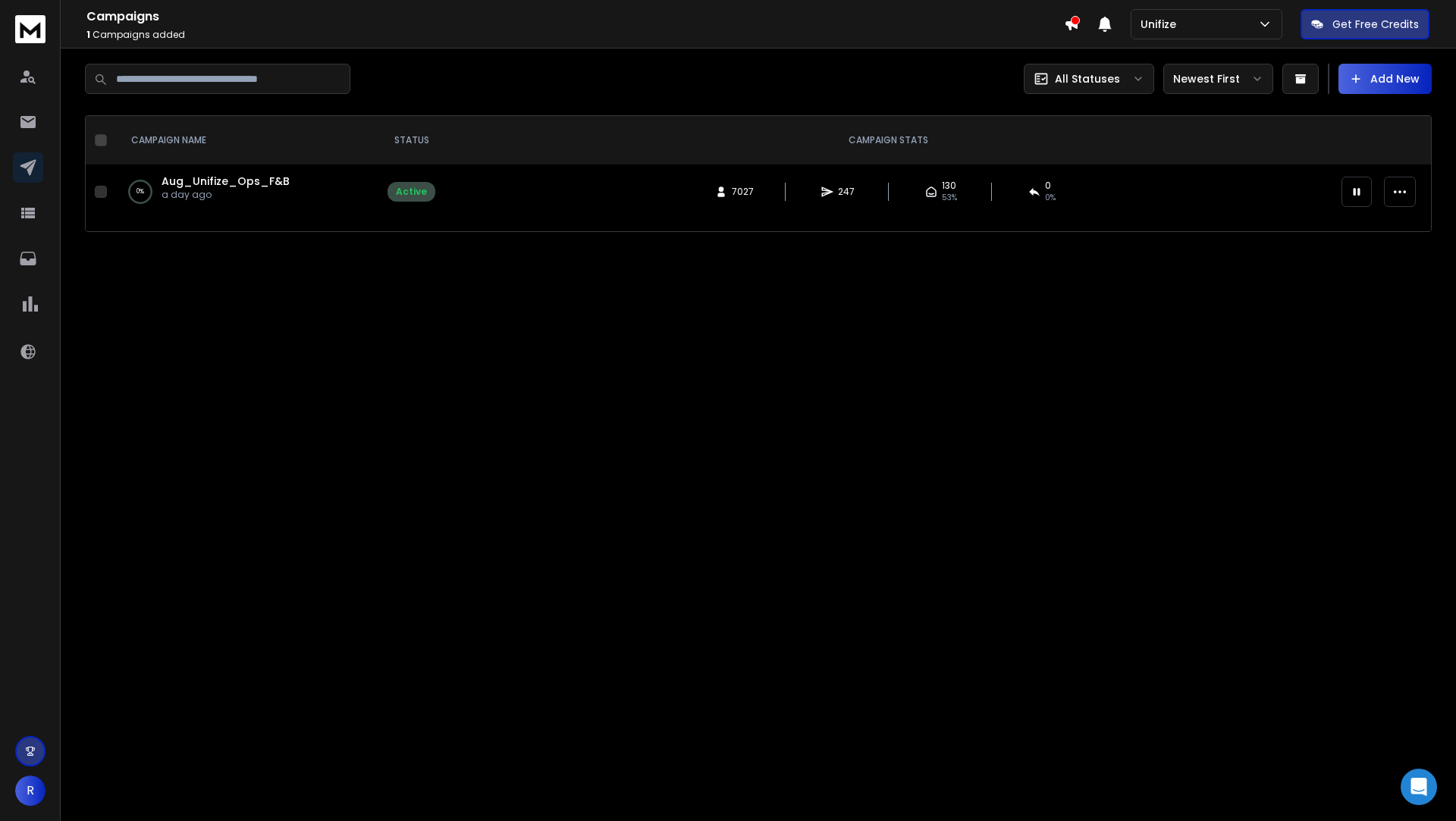
click at [226, 191] on p "a day ago" at bounding box center [226, 195] width 128 height 12
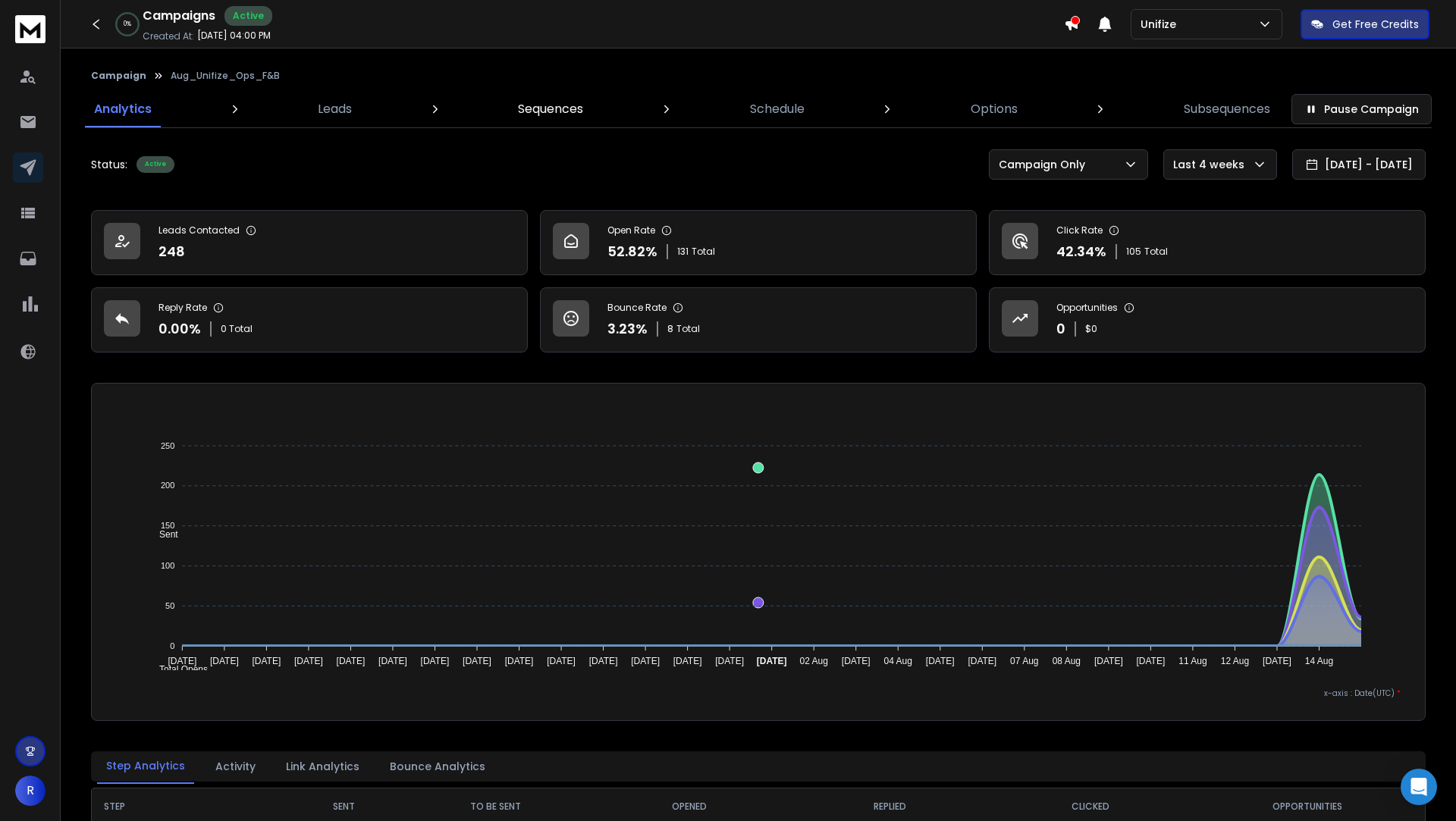
click at [531, 120] on link "Sequences" at bounding box center [550, 109] width 84 height 37
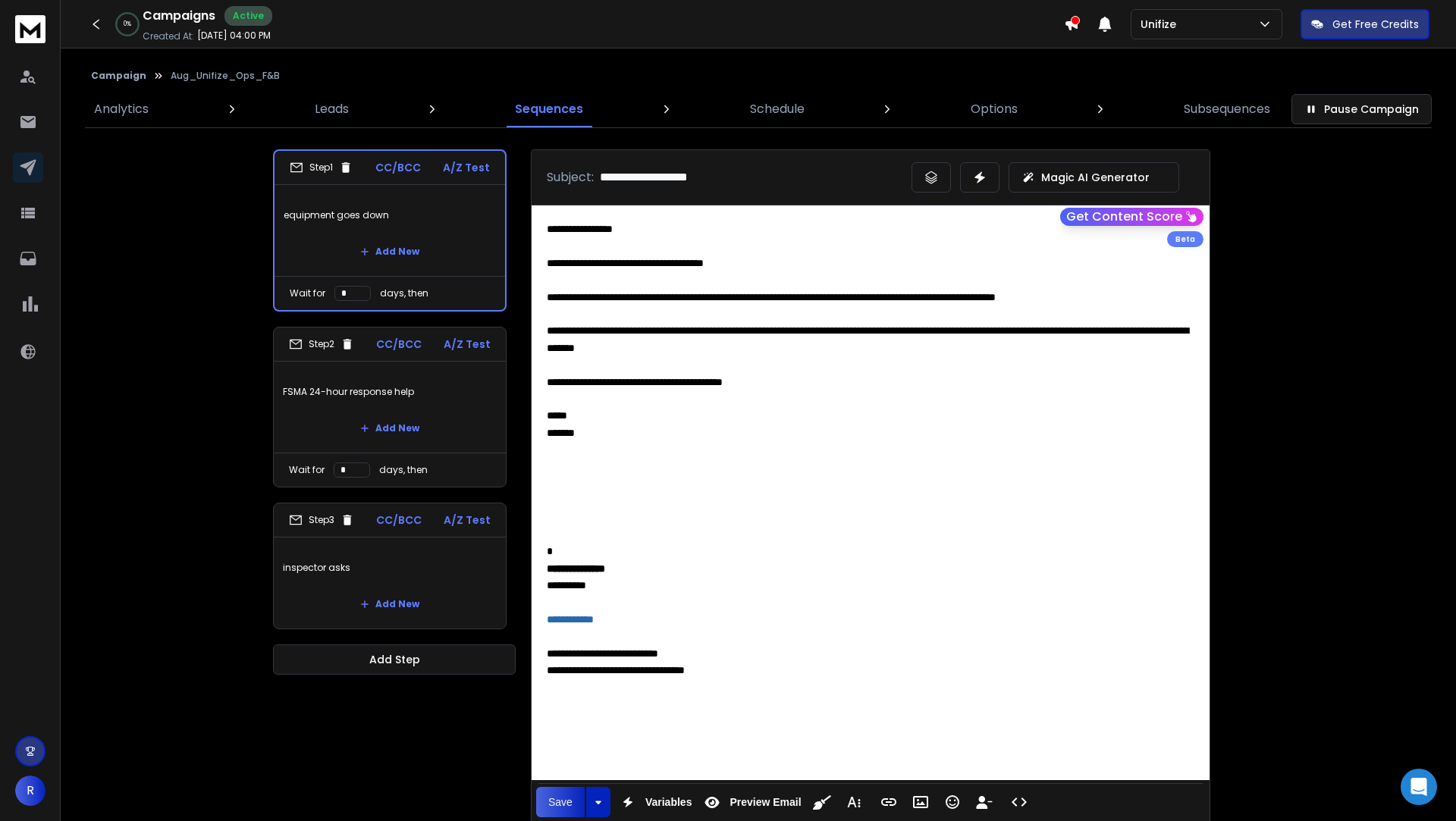
click at [320, 390] on p "FSMA 24-hour response help" at bounding box center [390, 392] width 214 height 42
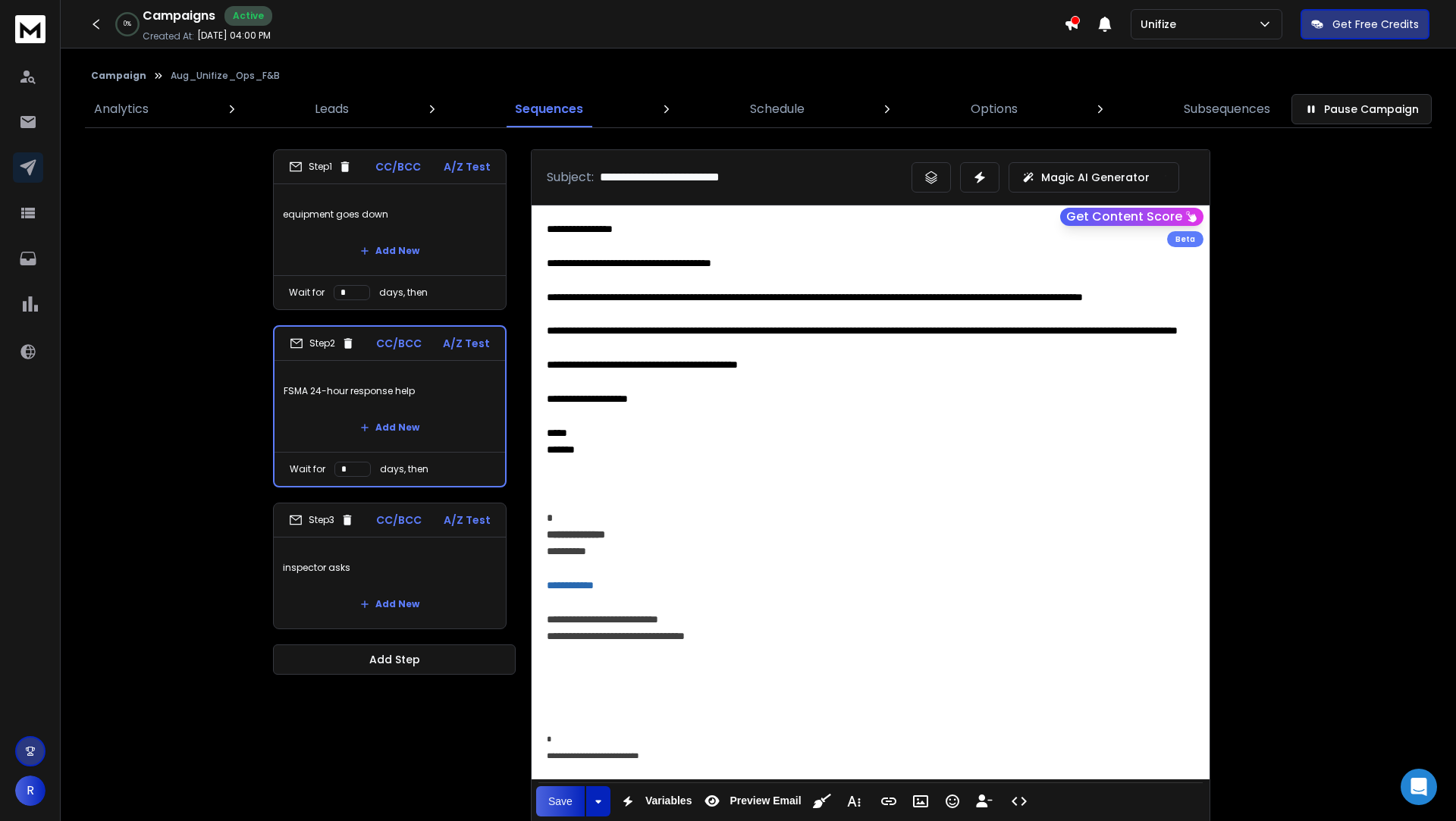
click at [326, 568] on p "inspector asks" at bounding box center [390, 568] width 214 height 42
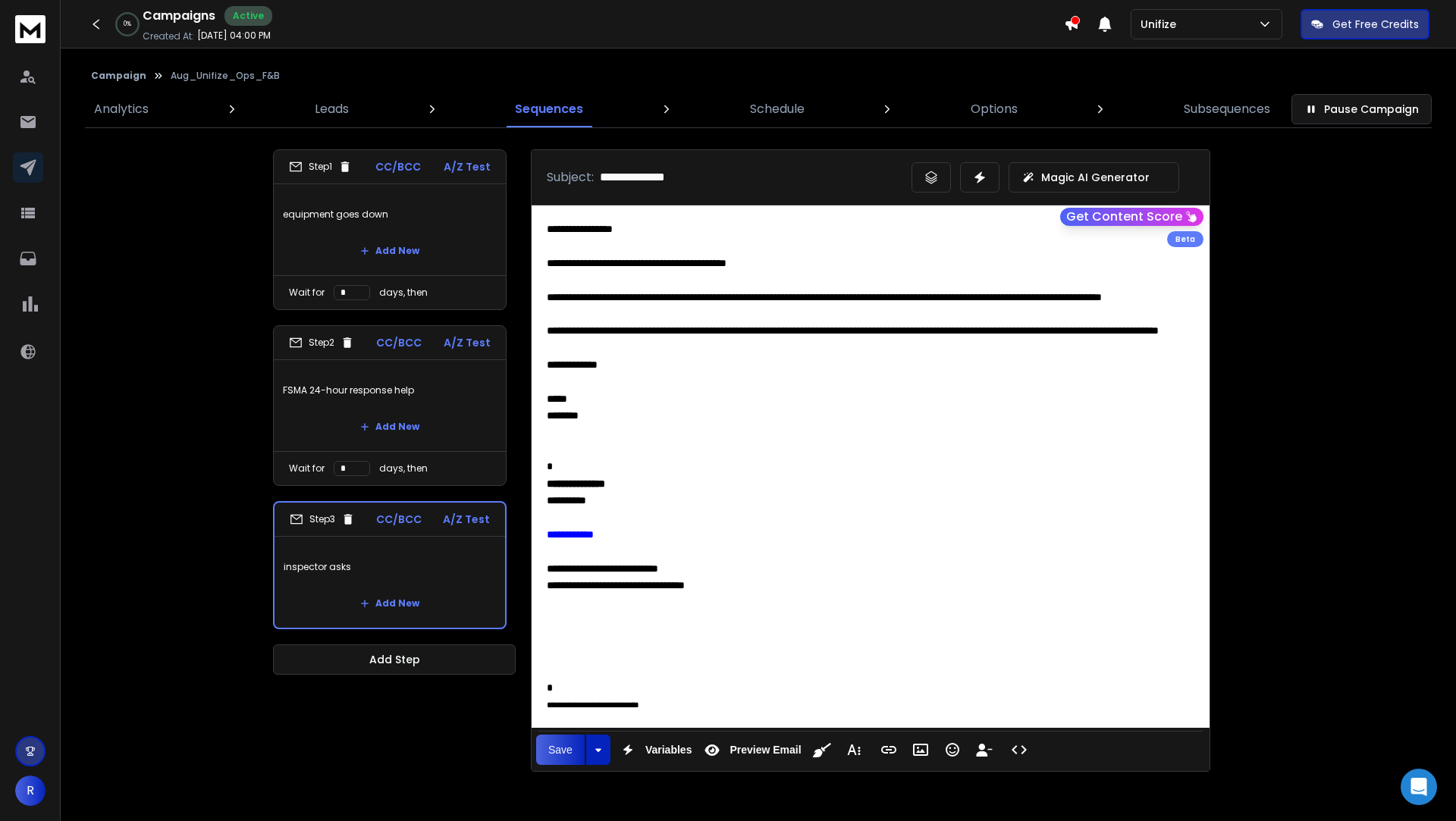
click at [702, 391] on div "**********" at bounding box center [871, 373] width 648 height 34
click at [339, 404] on p "FSMA 24-hour response help" at bounding box center [390, 391] width 214 height 42
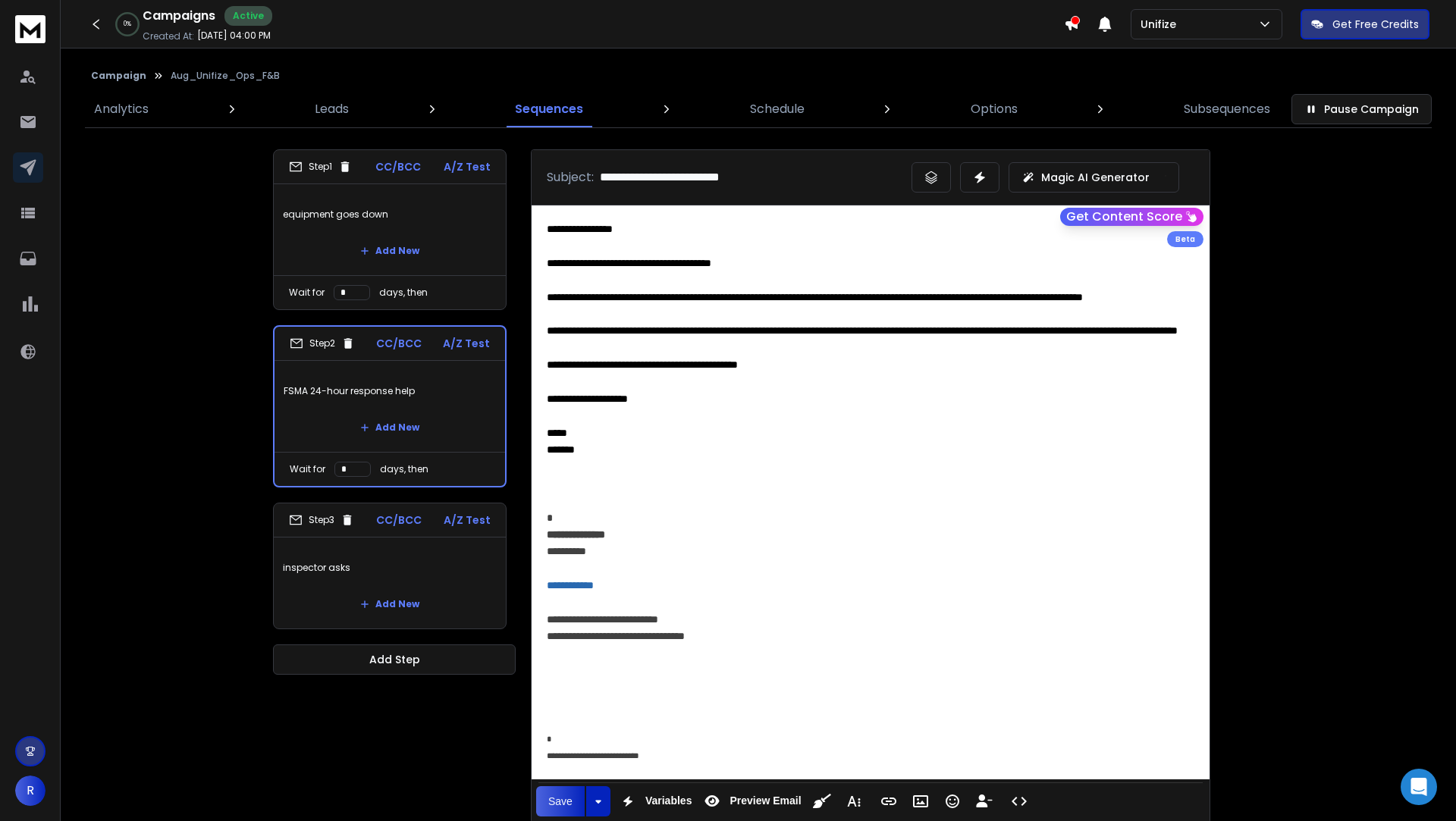
click at [335, 563] on p "inspector asks" at bounding box center [390, 568] width 214 height 42
type input "**********"
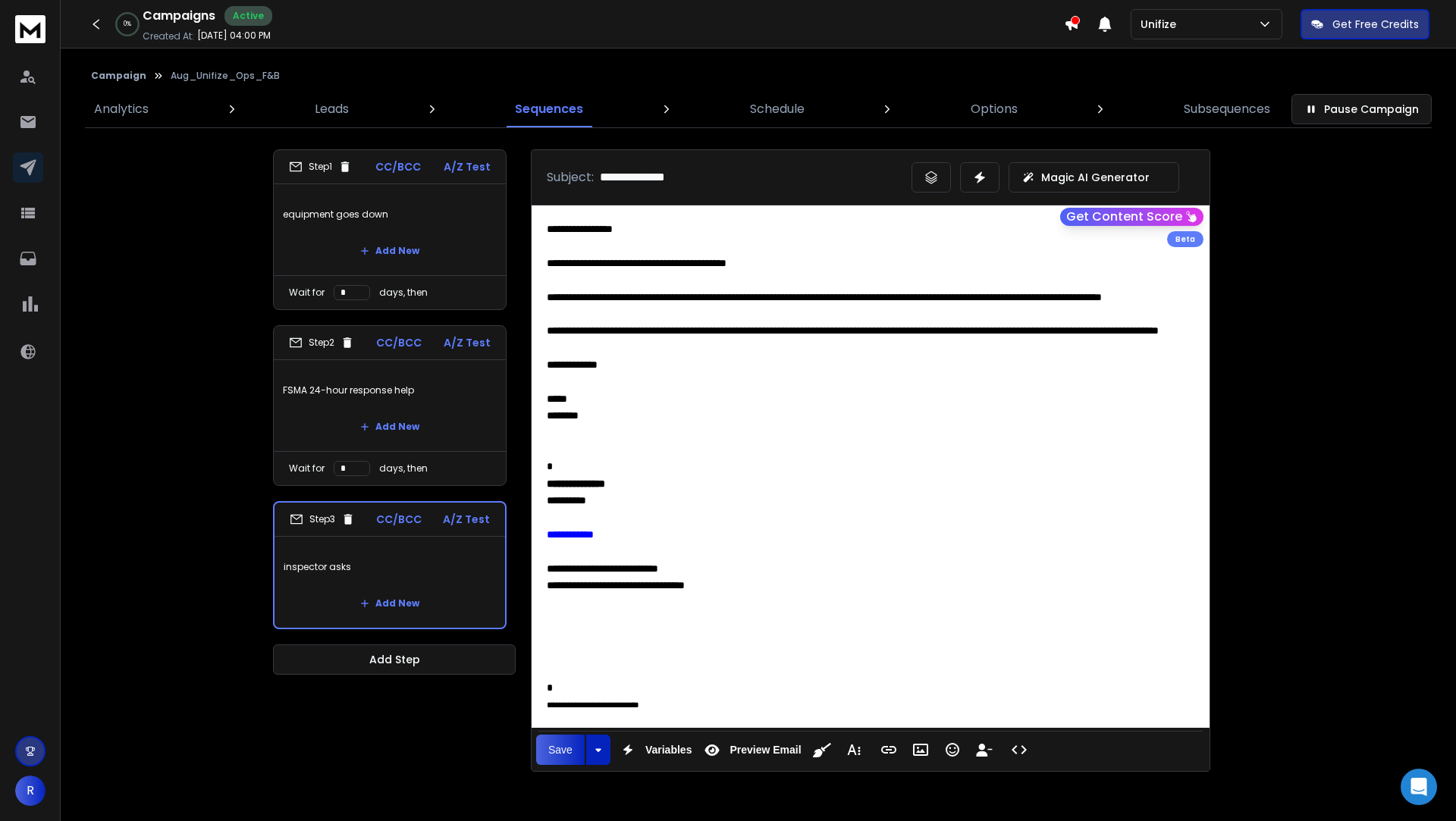
click at [561, 540] on link "**********" at bounding box center [571, 534] width 47 height 11
click at [835, 423] on div "********" at bounding box center [871, 415] width 648 height 16
drag, startPoint x: 530, startPoint y: 216, endPoint x: 577, endPoint y: 334, distance: 127.0
click at [577, 334] on div "**********" at bounding box center [758, 460] width 971 height 623
click at [1240, 27] on div "Unifize" at bounding box center [1207, 23] width 132 height 15
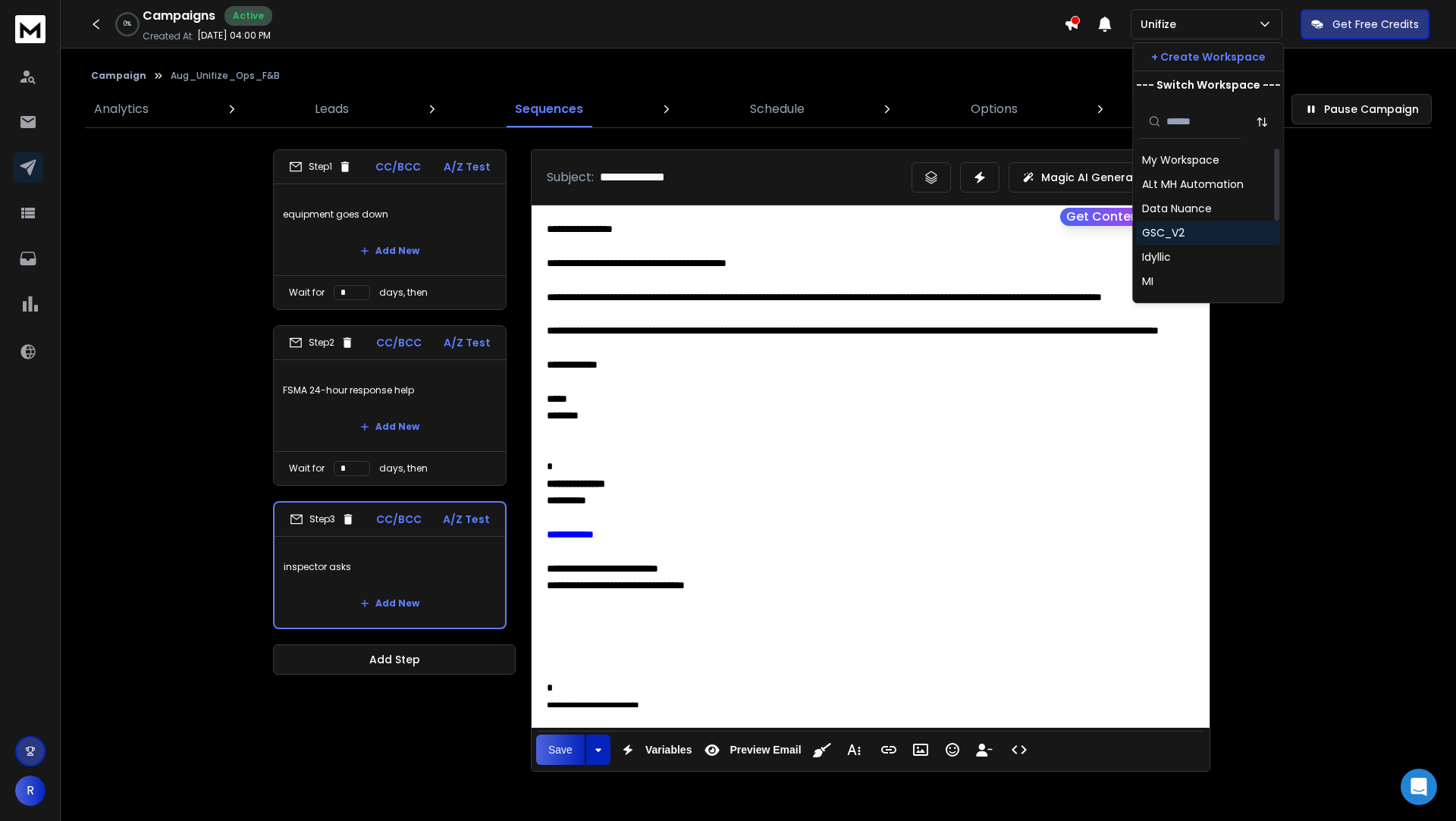
scroll to position [164, 0]
click at [1172, 245] on div "TWG" at bounding box center [1208, 238] width 144 height 24
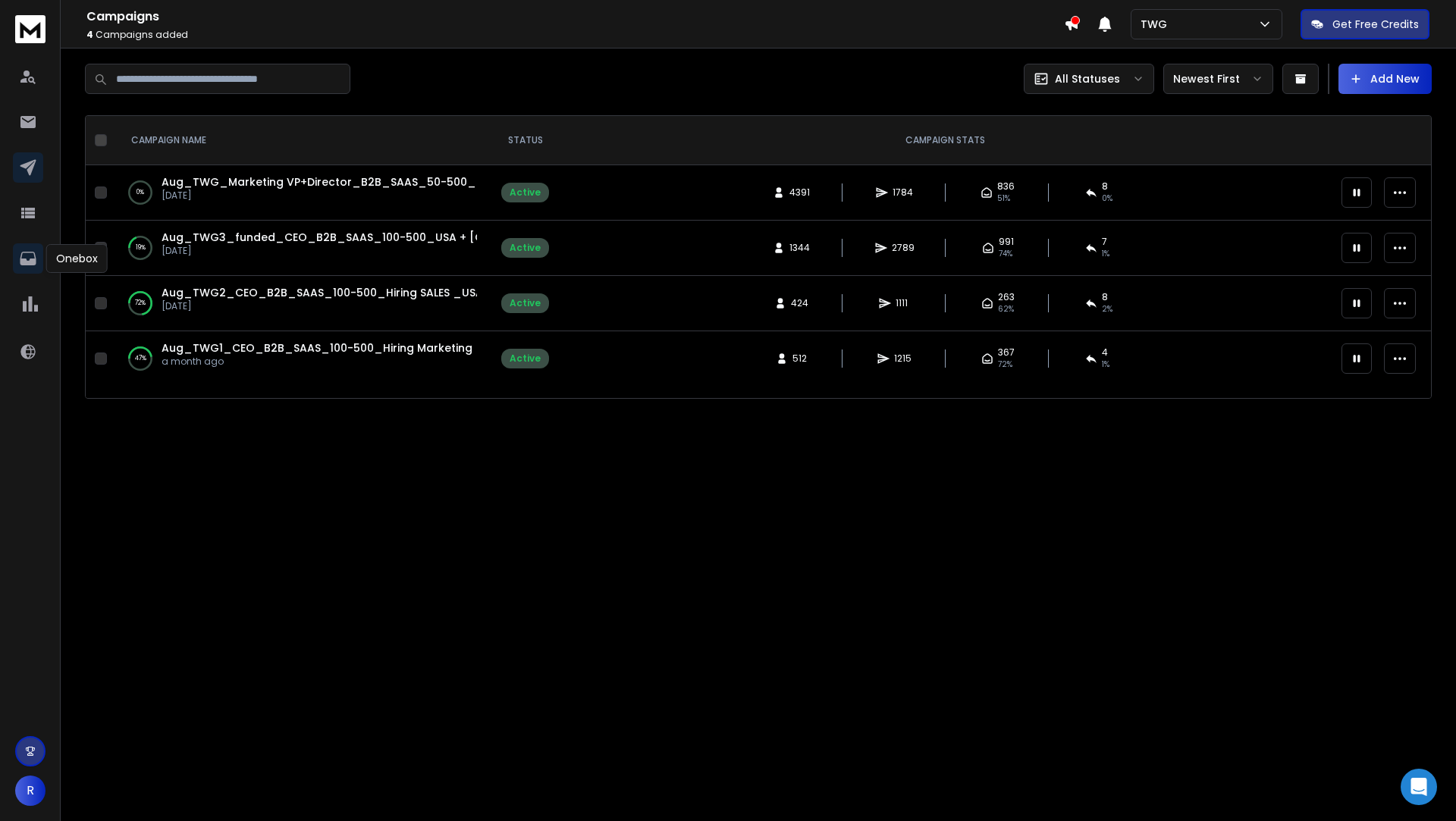
click at [20, 263] on icon at bounding box center [27, 258] width 16 height 13
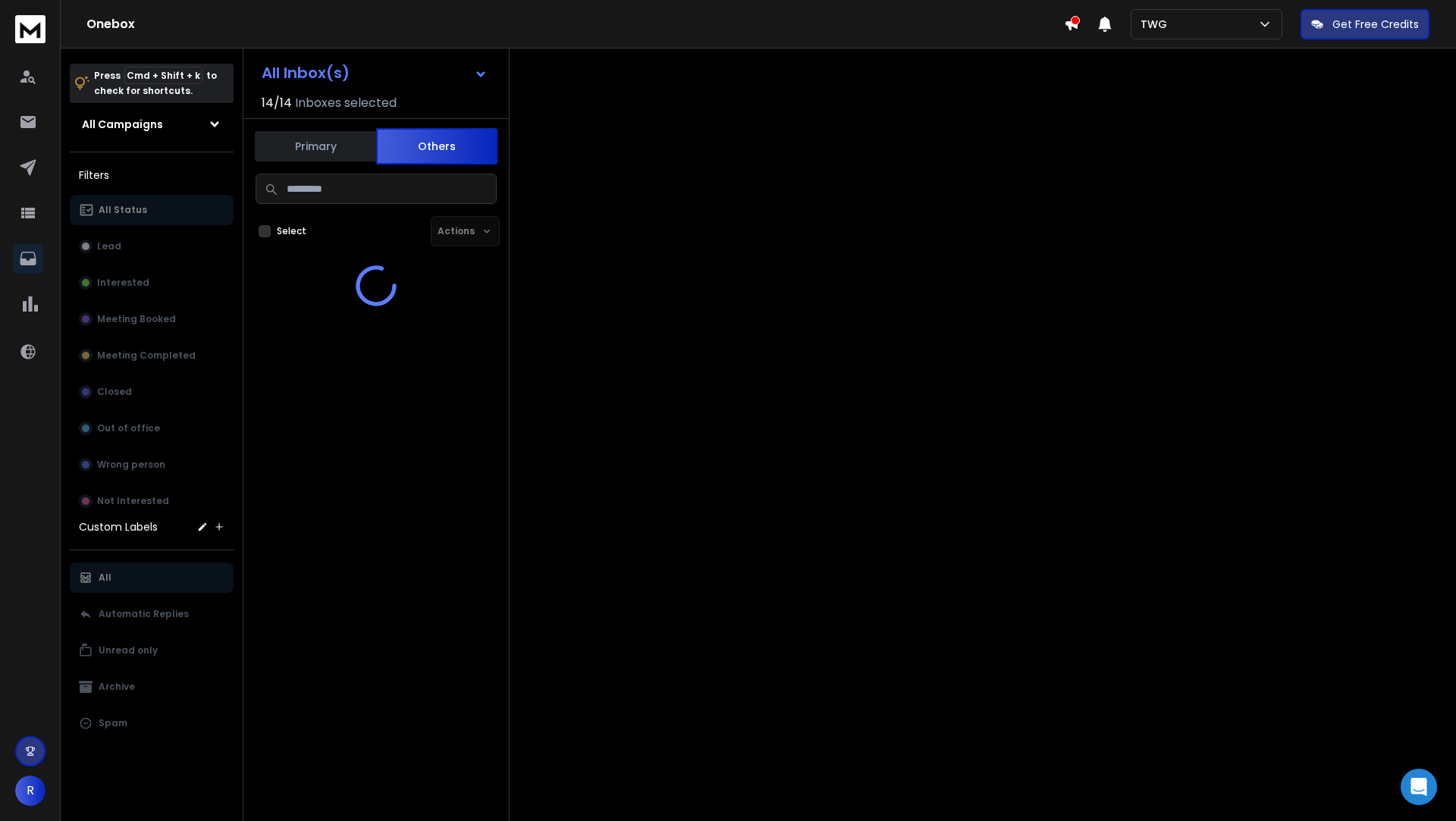
click at [427, 130] on button "Others" at bounding box center [436, 146] width 121 height 37
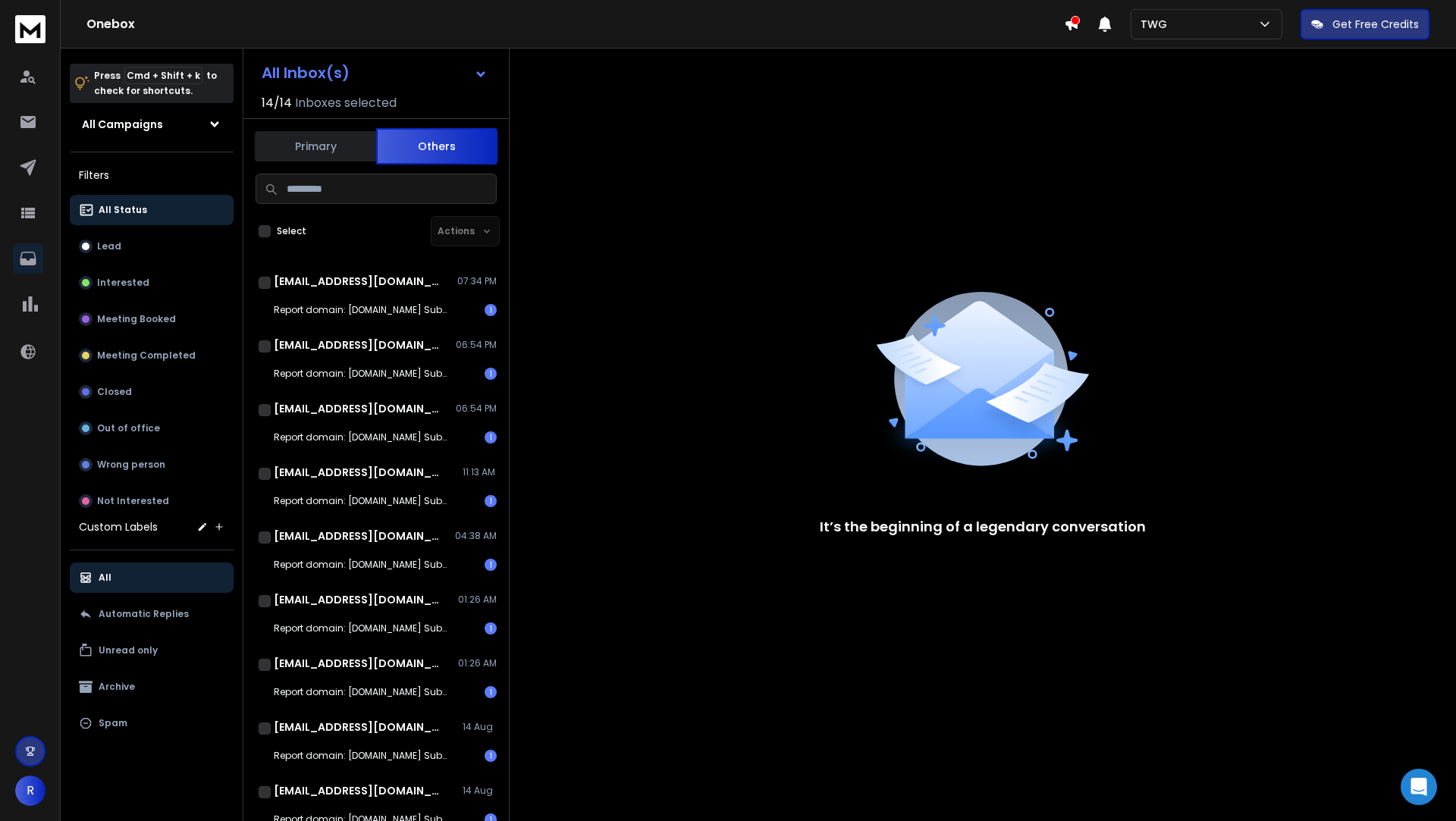
click at [335, 134] on button "Primary" at bounding box center [315, 146] width 121 height 34
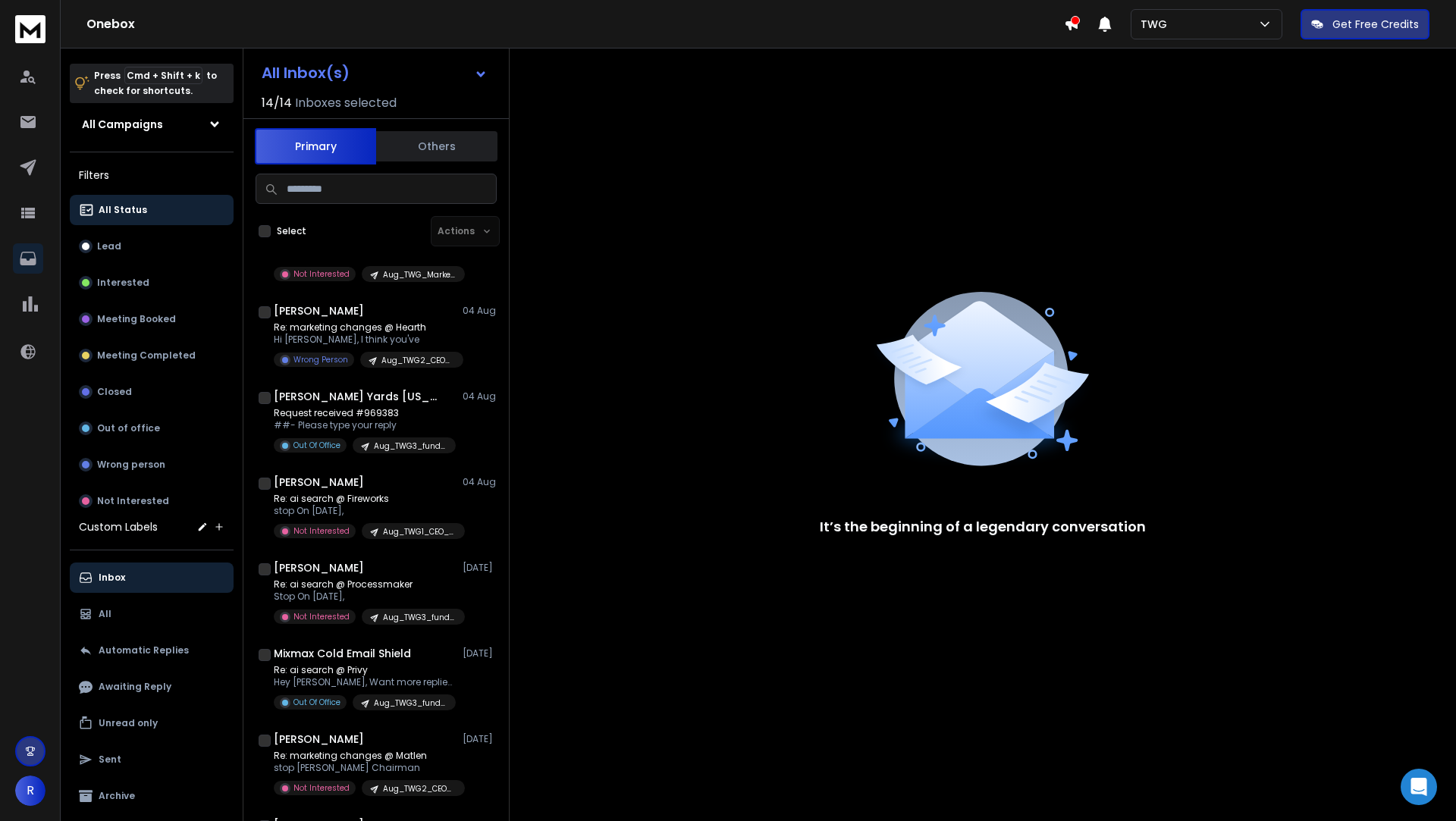
scroll to position [481, 0]
click at [1246, 16] on div "TWG" at bounding box center [1207, 23] width 132 height 15
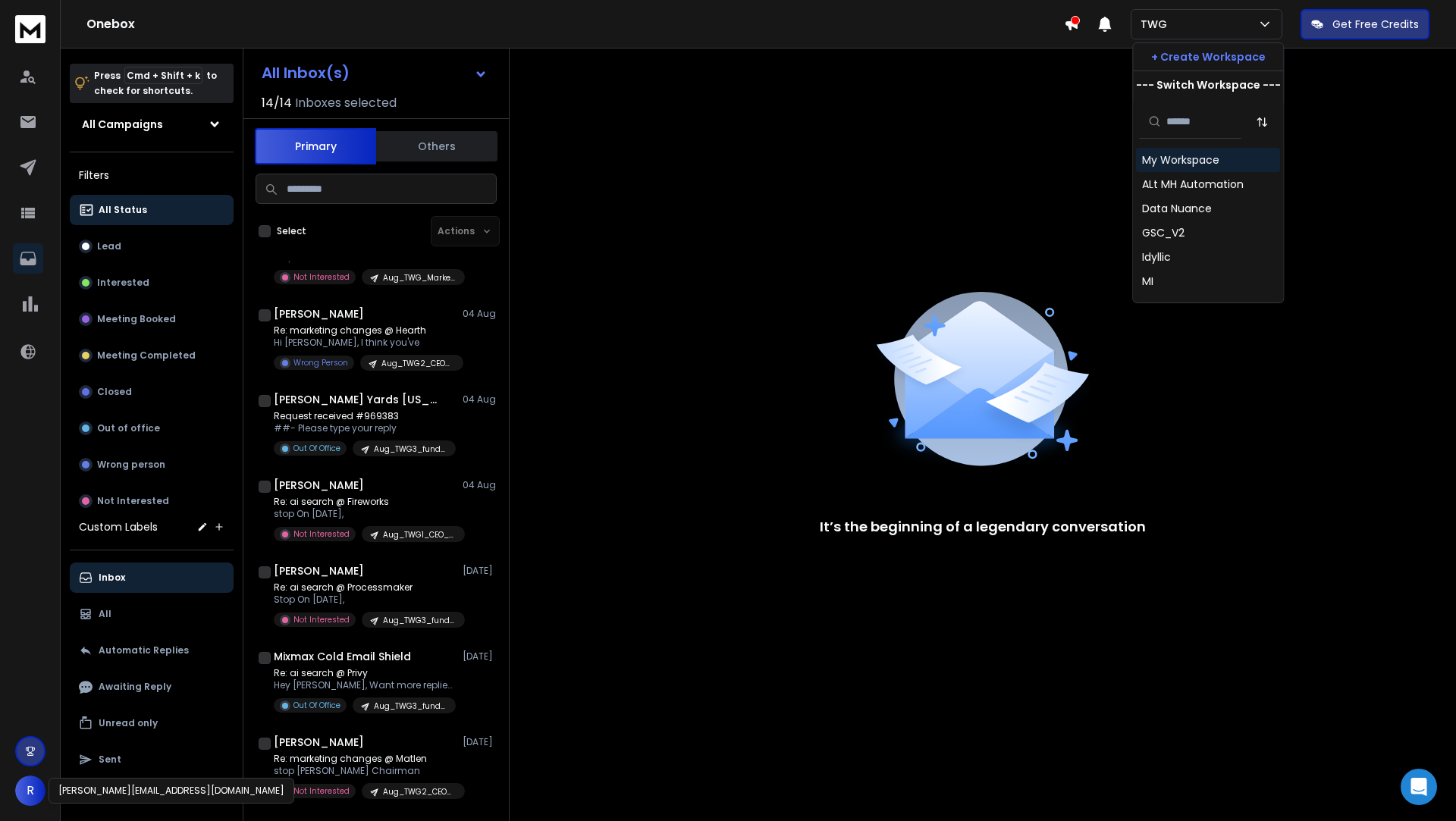
click at [28, 785] on span "R" at bounding box center [30, 791] width 30 height 30
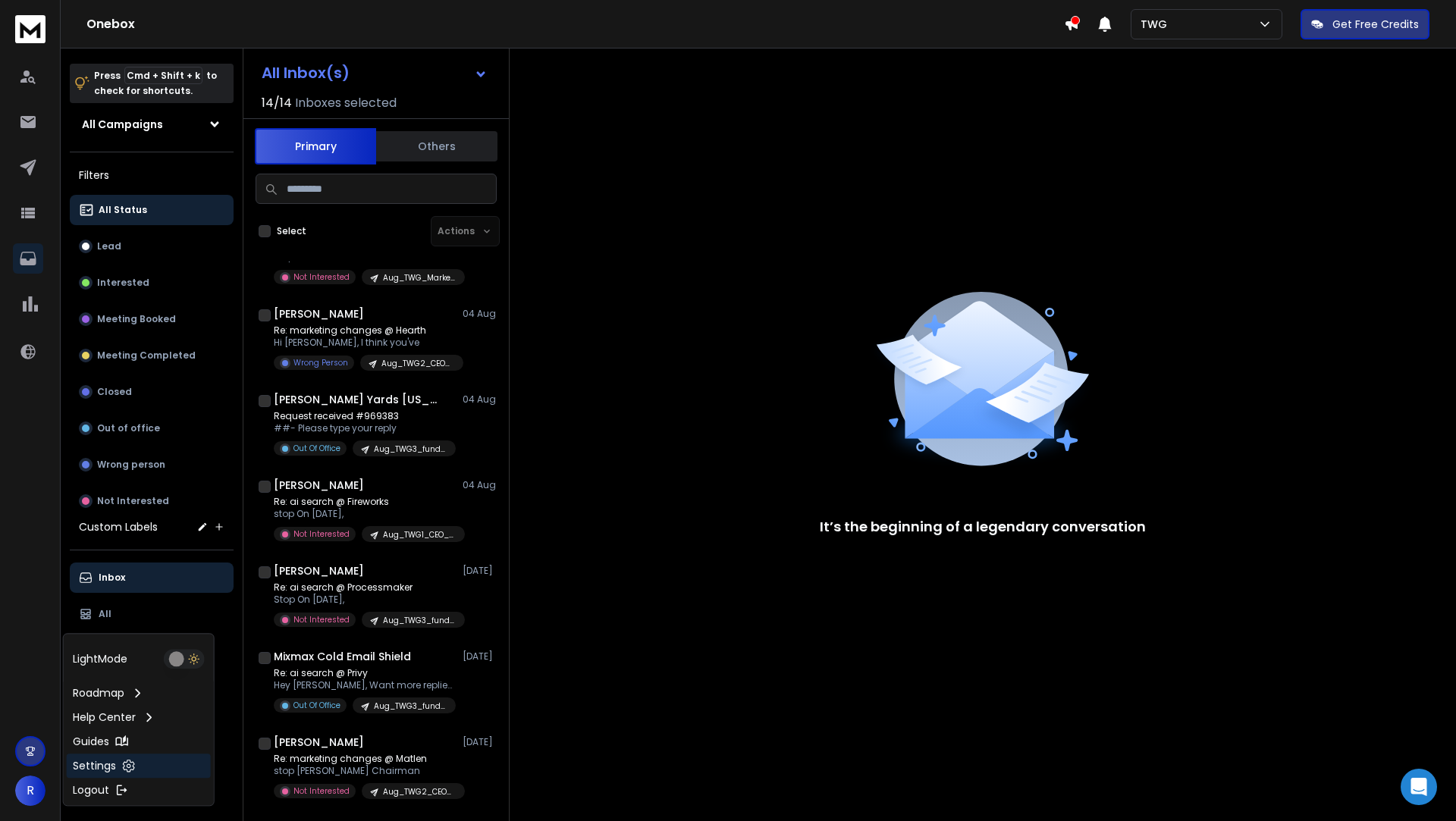
click at [119, 772] on div "Settings" at bounding box center [138, 766] width 144 height 24
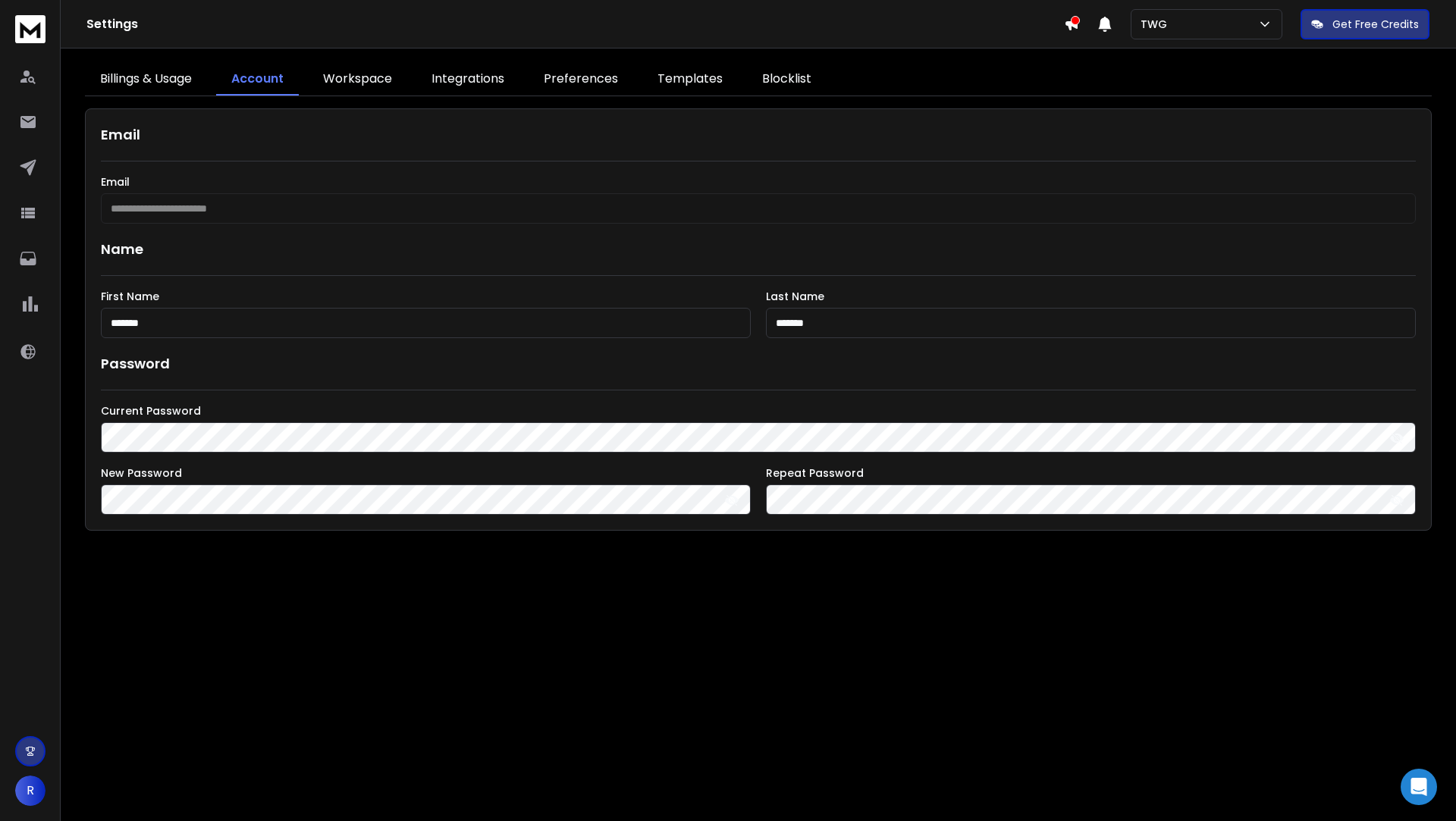
click at [1222, 39] on div "Settings TWG Get Free Credits" at bounding box center [728, 24] width 1456 height 48
click at [1221, 28] on div "TWG" at bounding box center [1207, 23] width 132 height 15
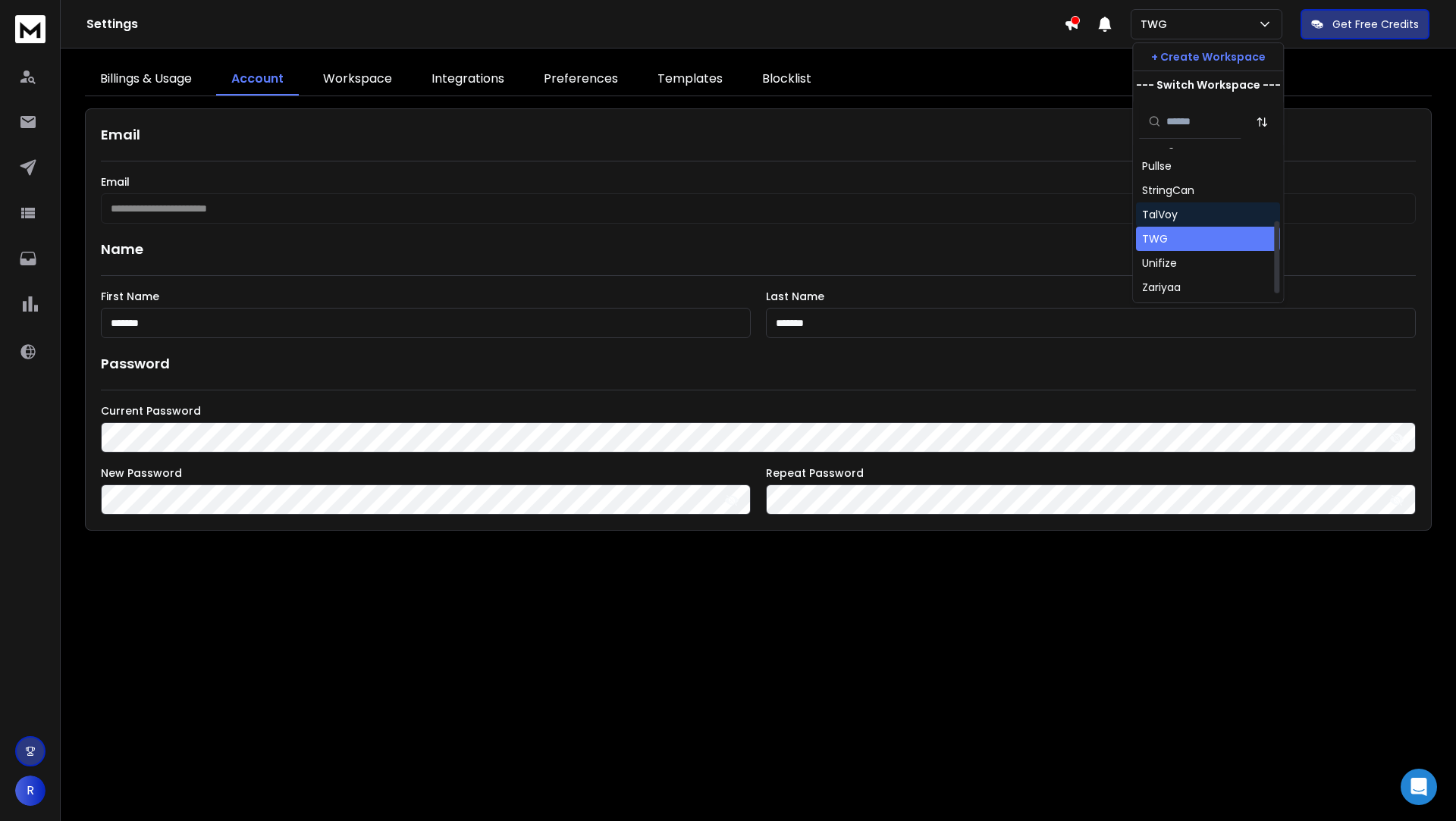
scroll to position [147, 0]
click at [1186, 207] on div "StringCan" at bounding box center [1168, 206] width 52 height 15
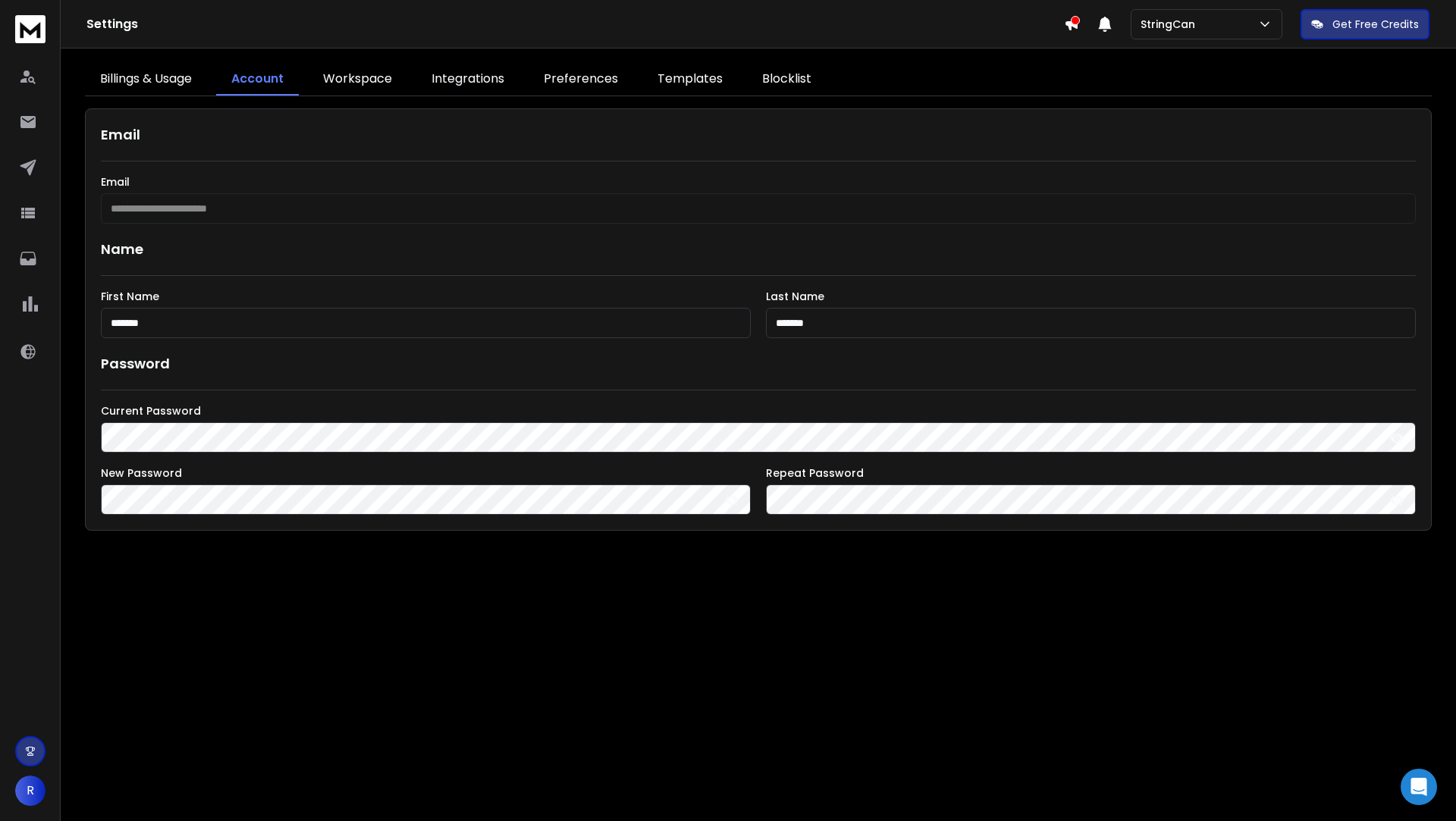
click at [760, 78] on link "Blocklist" at bounding box center [787, 80] width 80 height 32
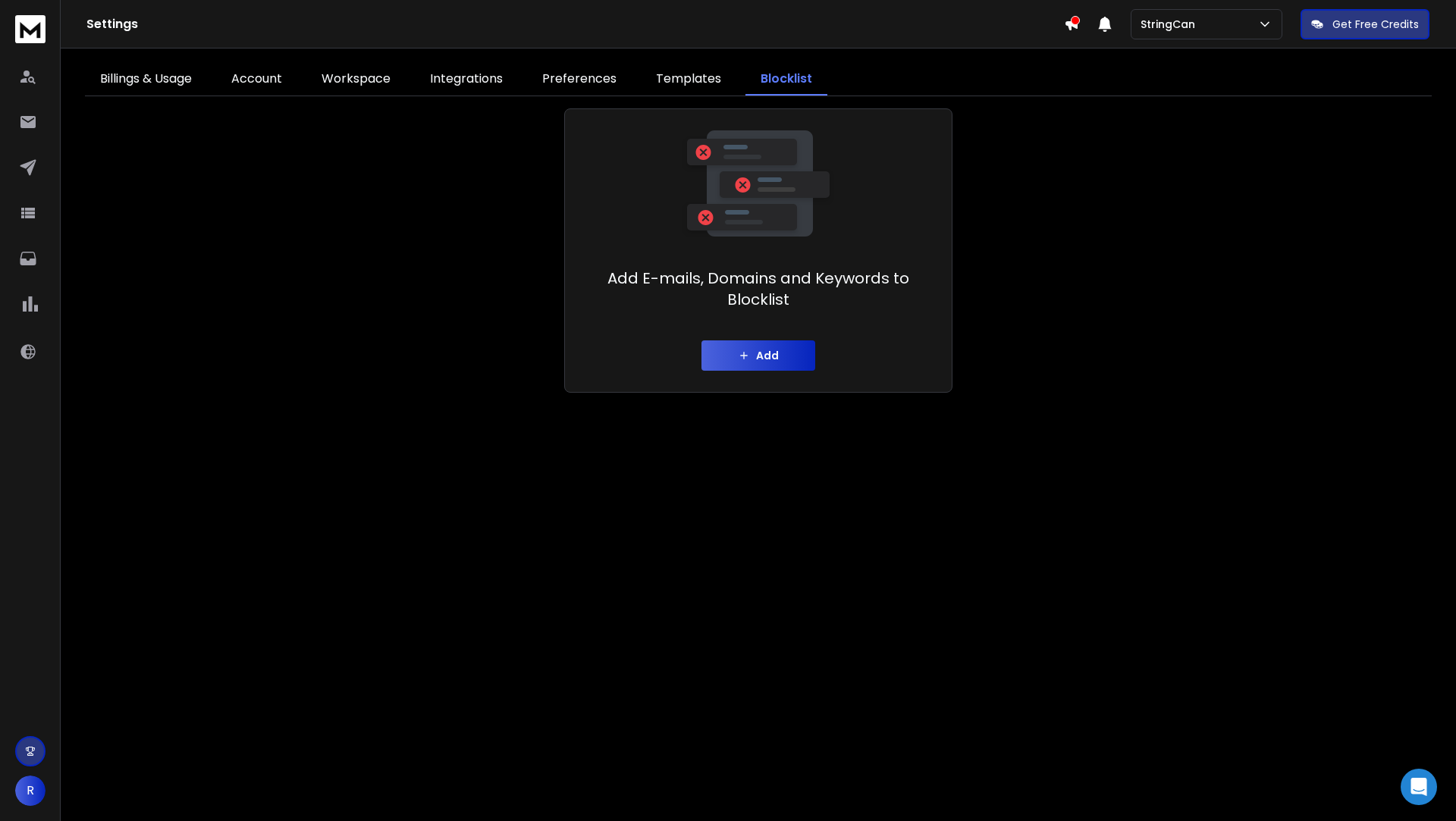
click at [758, 362] on p "Add" at bounding box center [767, 355] width 23 height 15
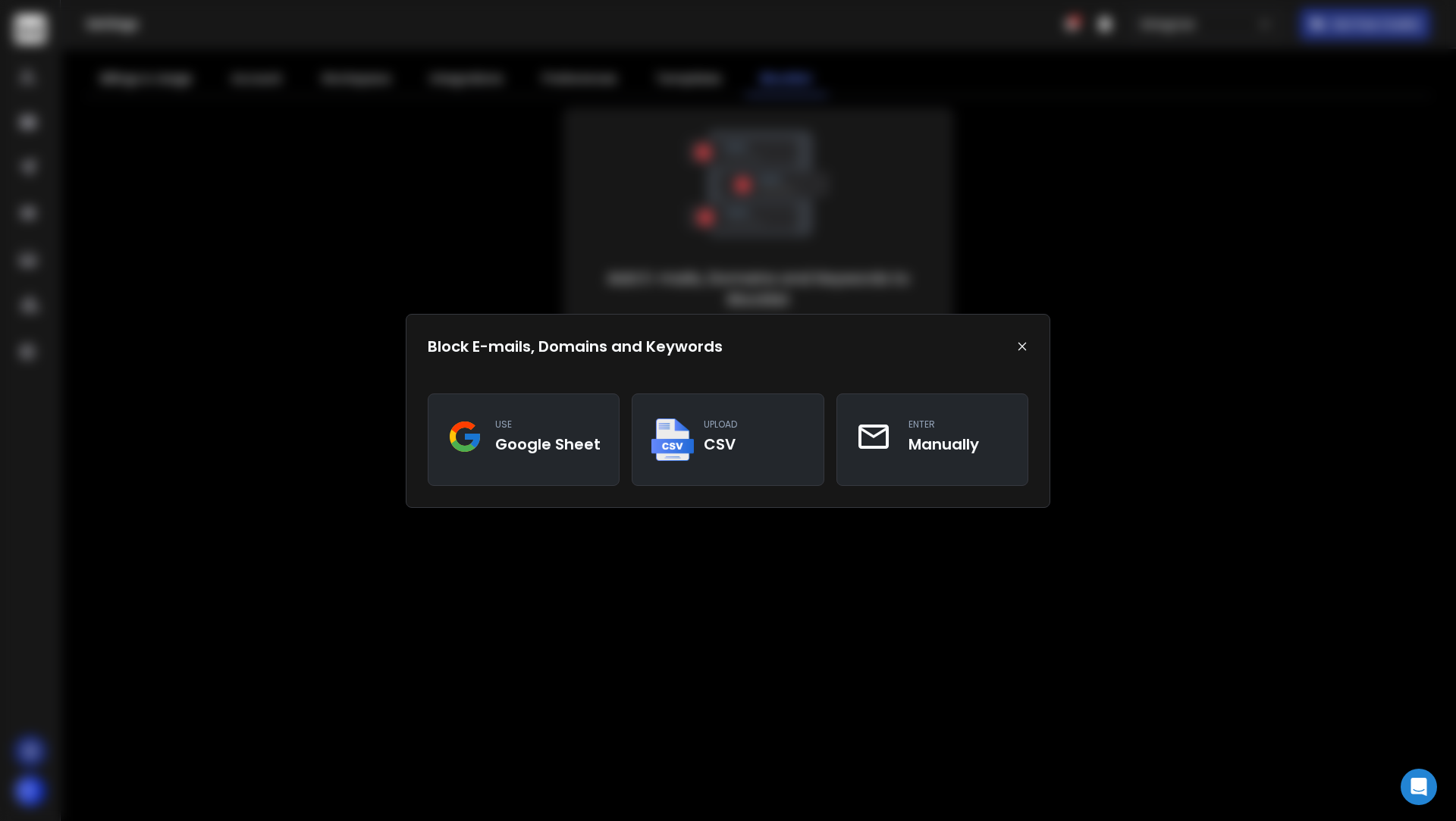
click at [554, 443] on h3 "Google Sheet" at bounding box center [548, 444] width 106 height 21
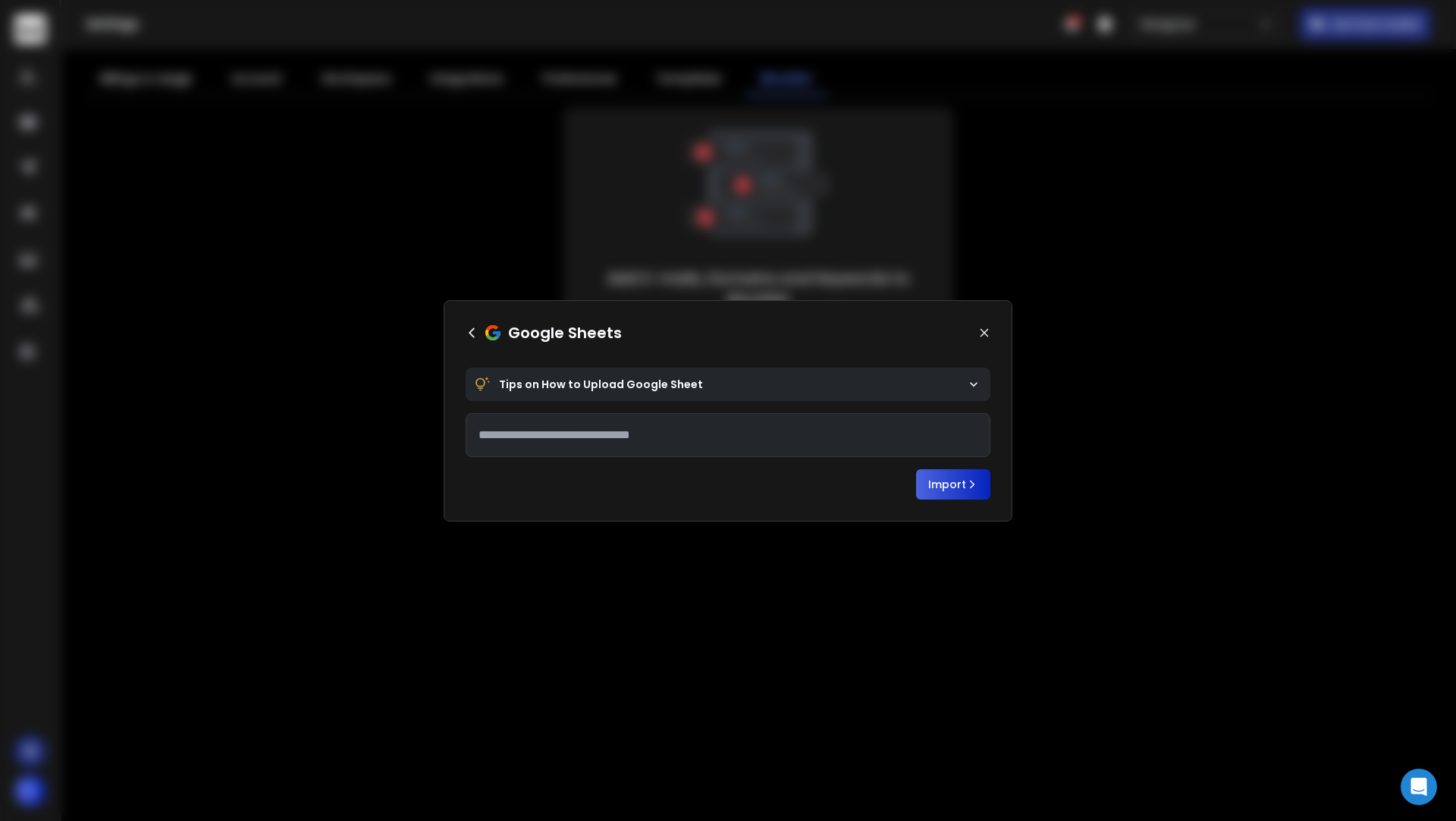
click at [563, 435] on input at bounding box center [728, 435] width 525 height 44
paste input "**********"
type input "**********"
click at [961, 476] on button "Import" at bounding box center [953, 484] width 74 height 30
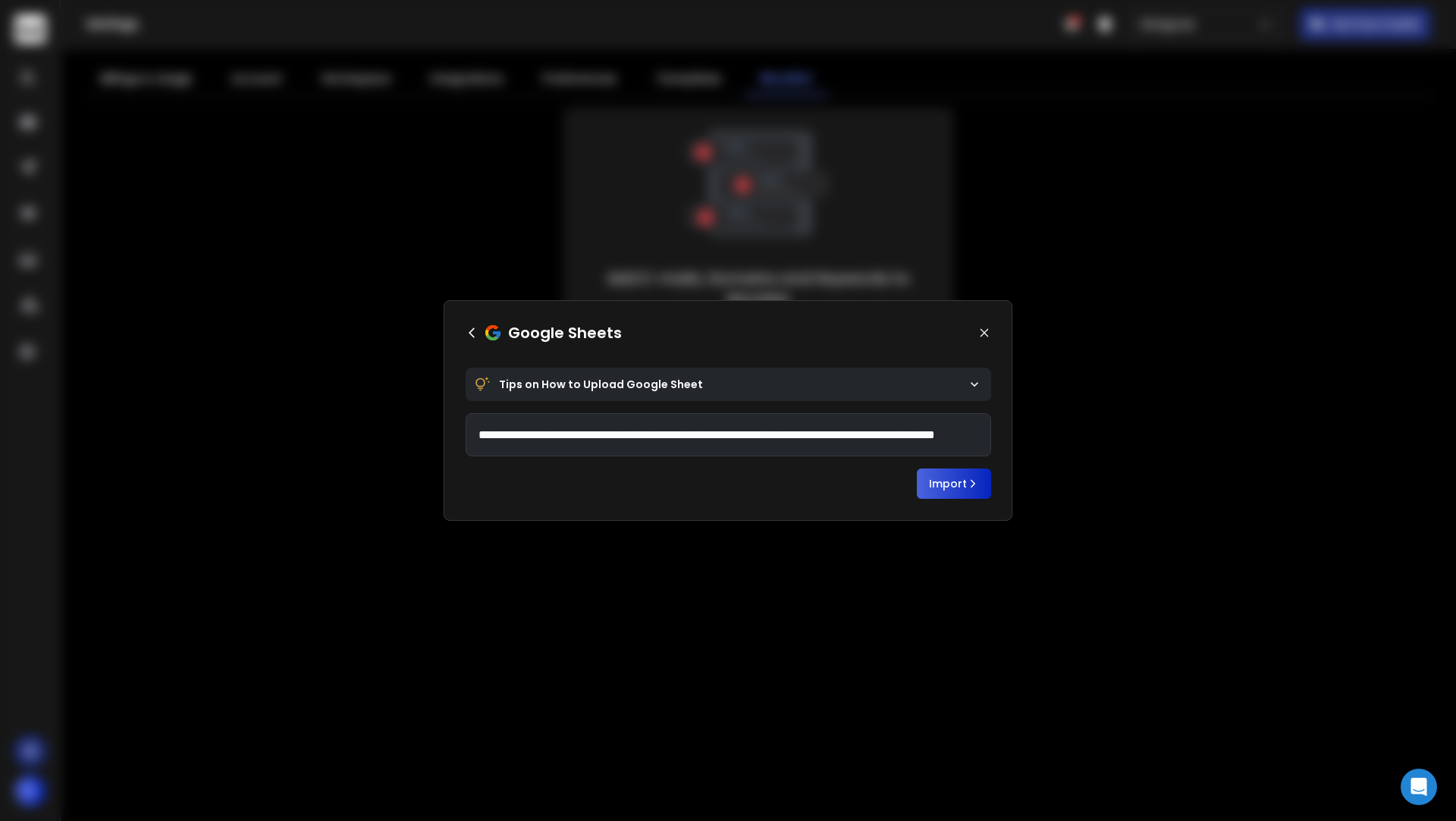
scroll to position [0, 0]
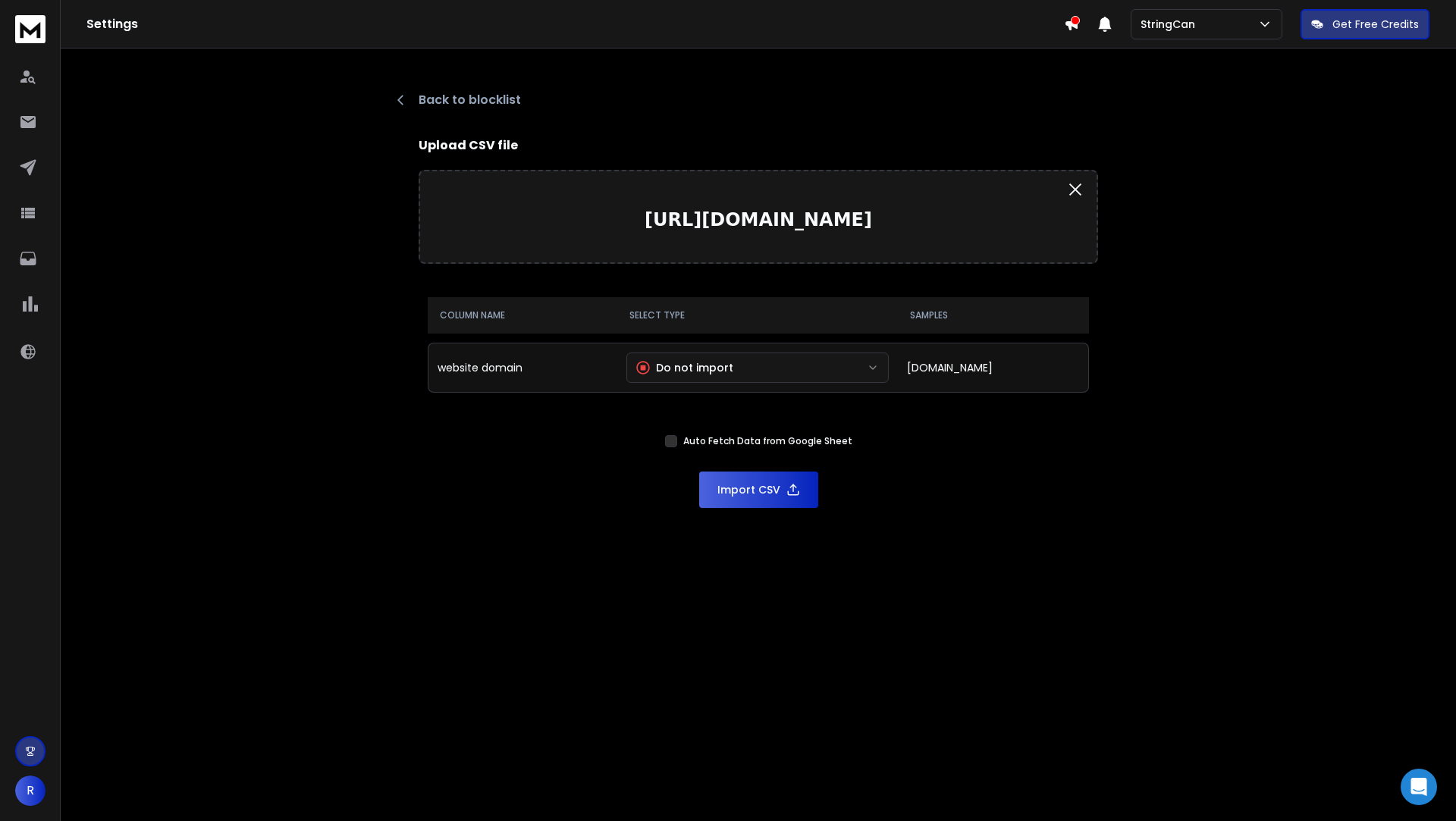
click at [782, 383] on button "Do not import" at bounding box center [757, 367] width 262 height 30
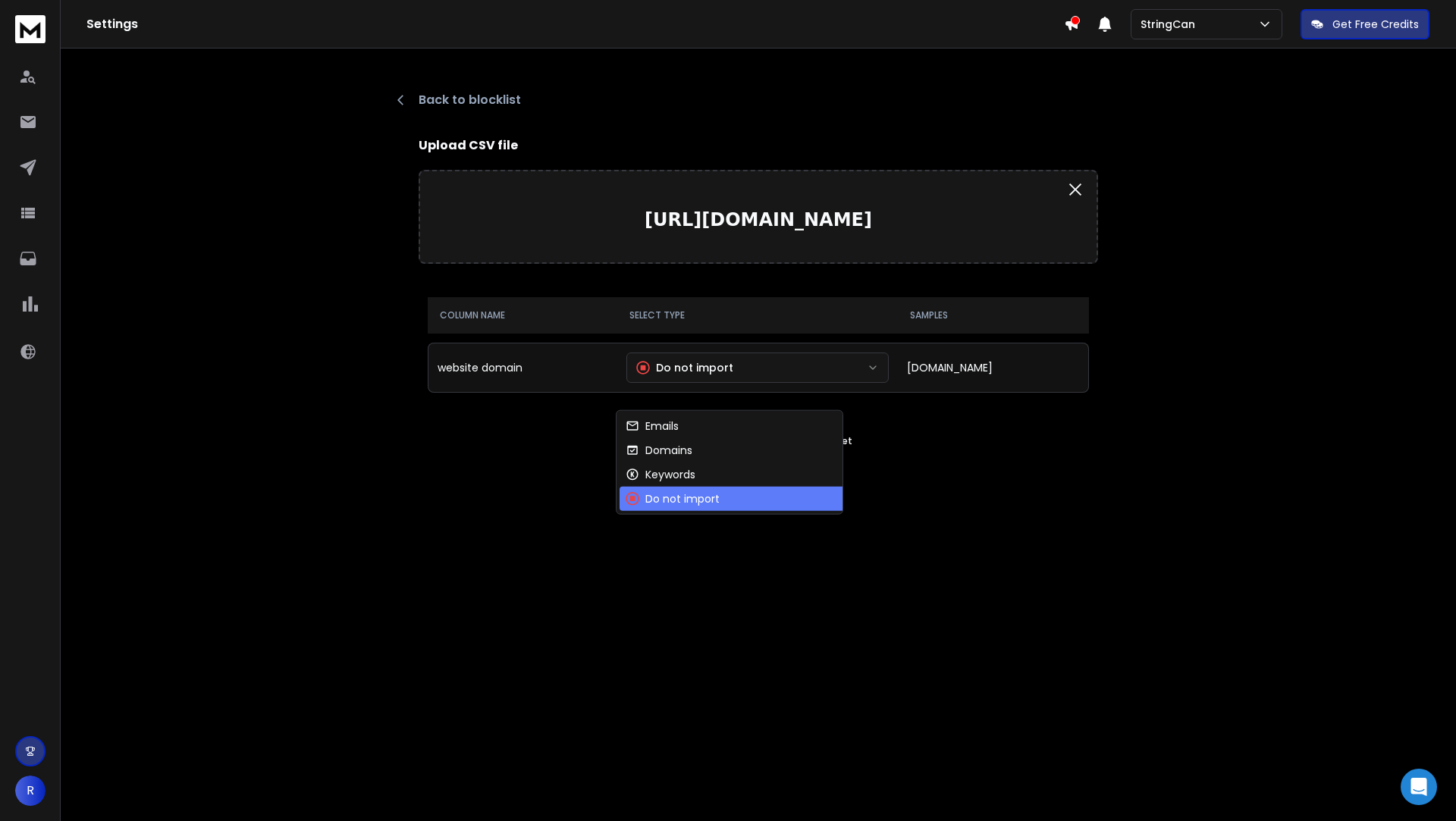
scroll to position [0, 3]
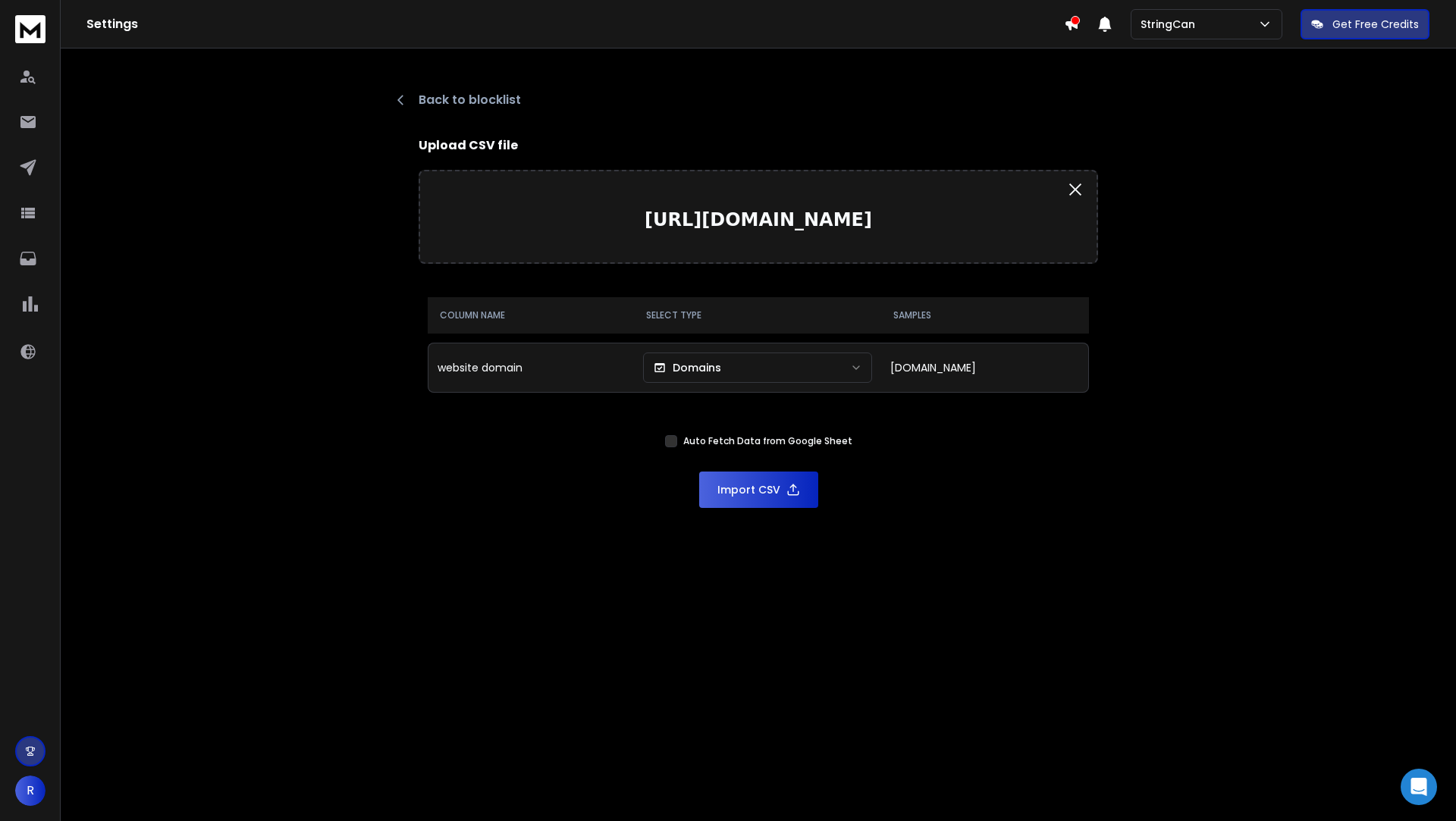
click at [674, 448] on button "Auto Fetch Data from Google Sheet" at bounding box center [671, 441] width 13 height 12
click at [749, 508] on button "Import CSV" at bounding box center [759, 490] width 119 height 37
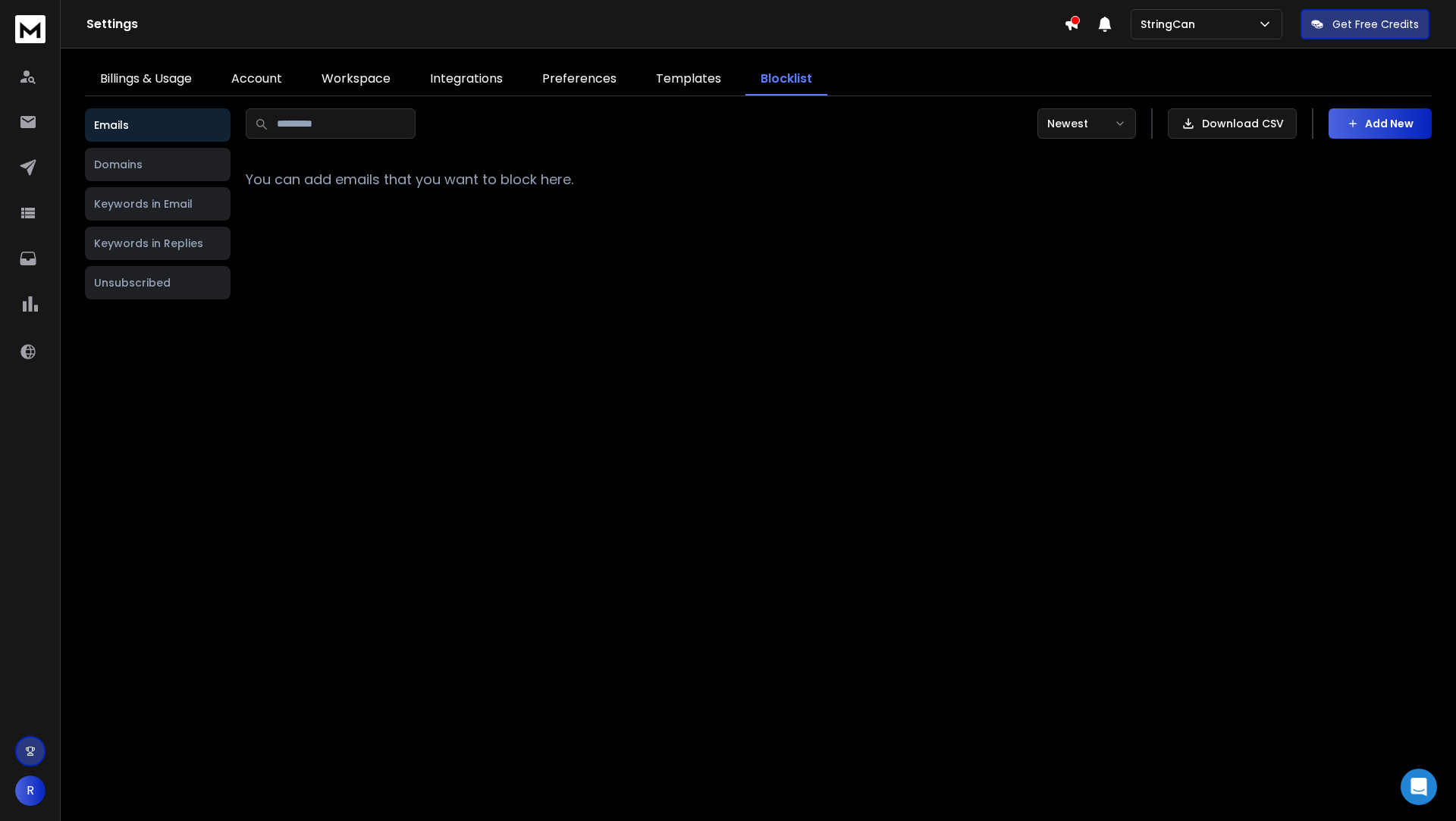
click at [149, 173] on button "Domains" at bounding box center [158, 164] width 145 height 34
